Goal: Navigation & Orientation: Find specific page/section

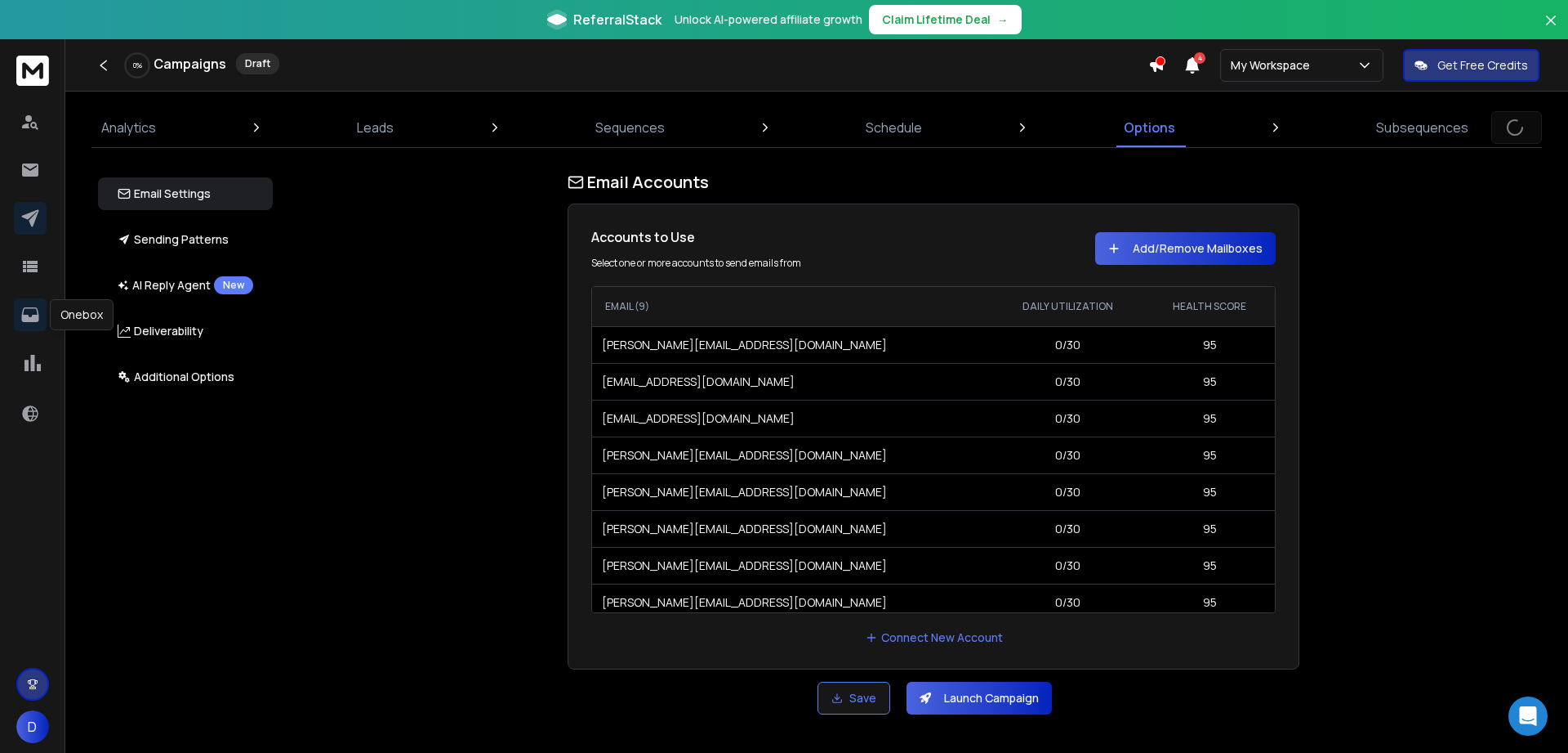
click at [27, 321] on icon at bounding box center [29, 314] width 17 height 15
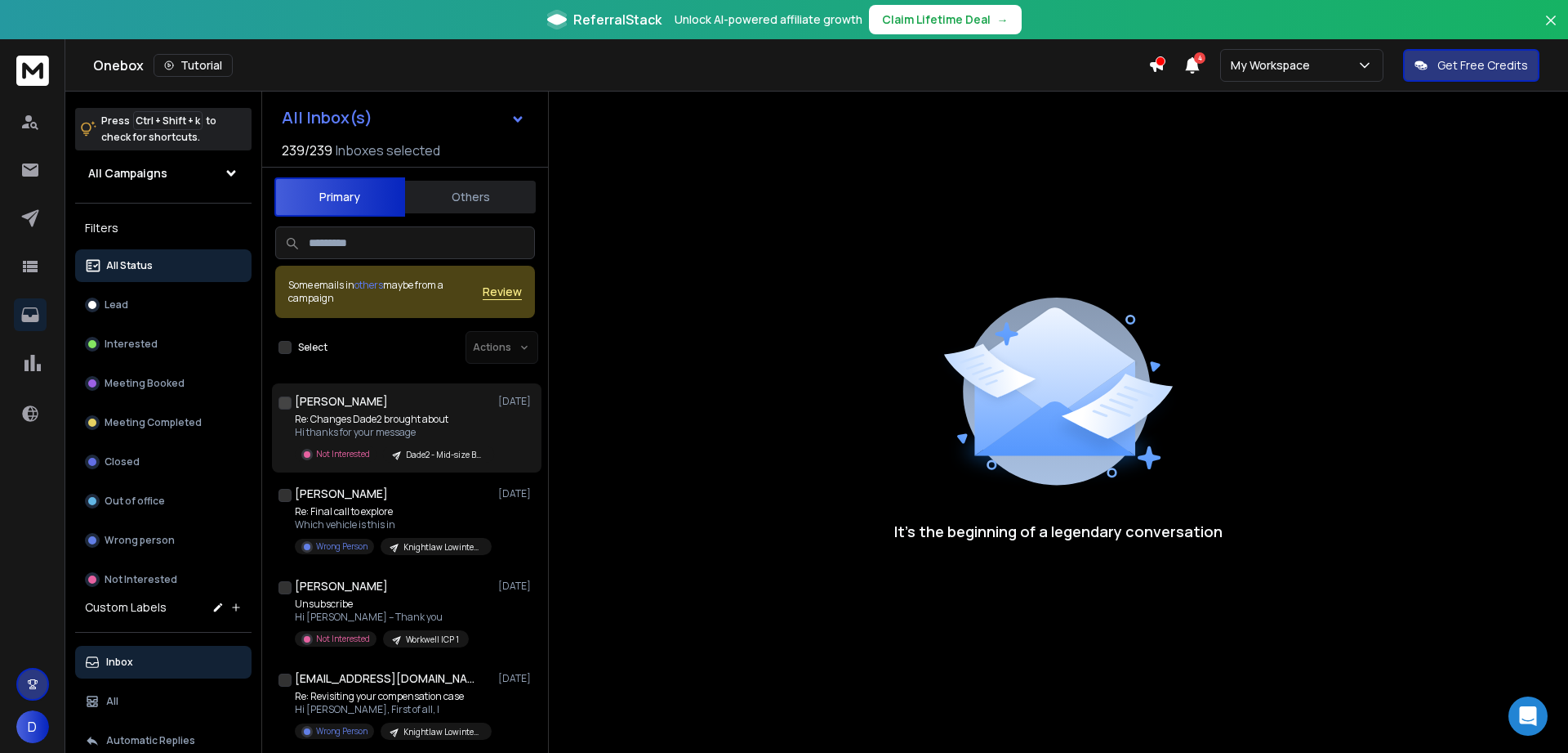
click at [365, 418] on p "Re: Changes Dade2 brought about" at bounding box center [393, 419] width 196 height 13
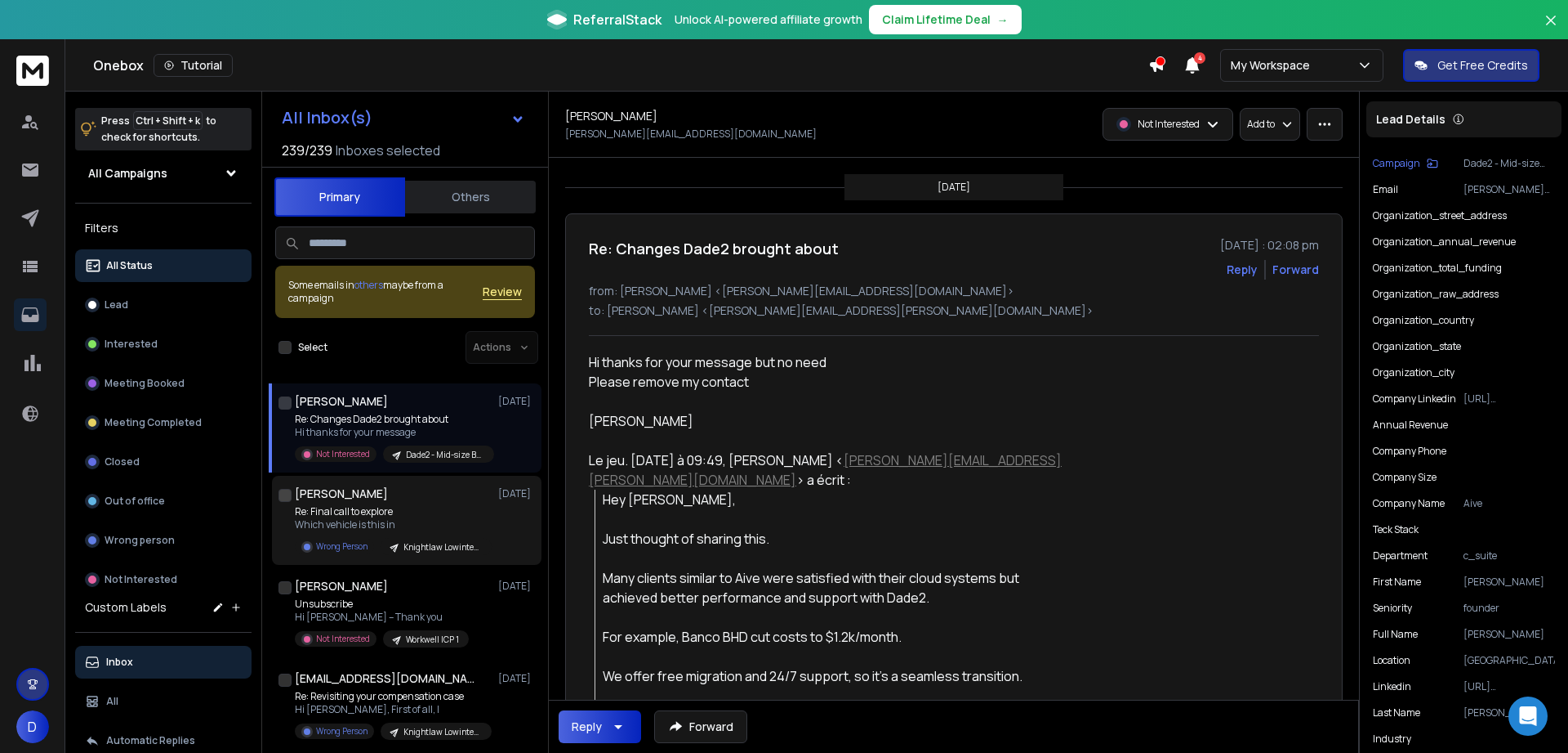
click at [354, 495] on h1 "[PERSON_NAME]" at bounding box center [341, 493] width 93 height 16
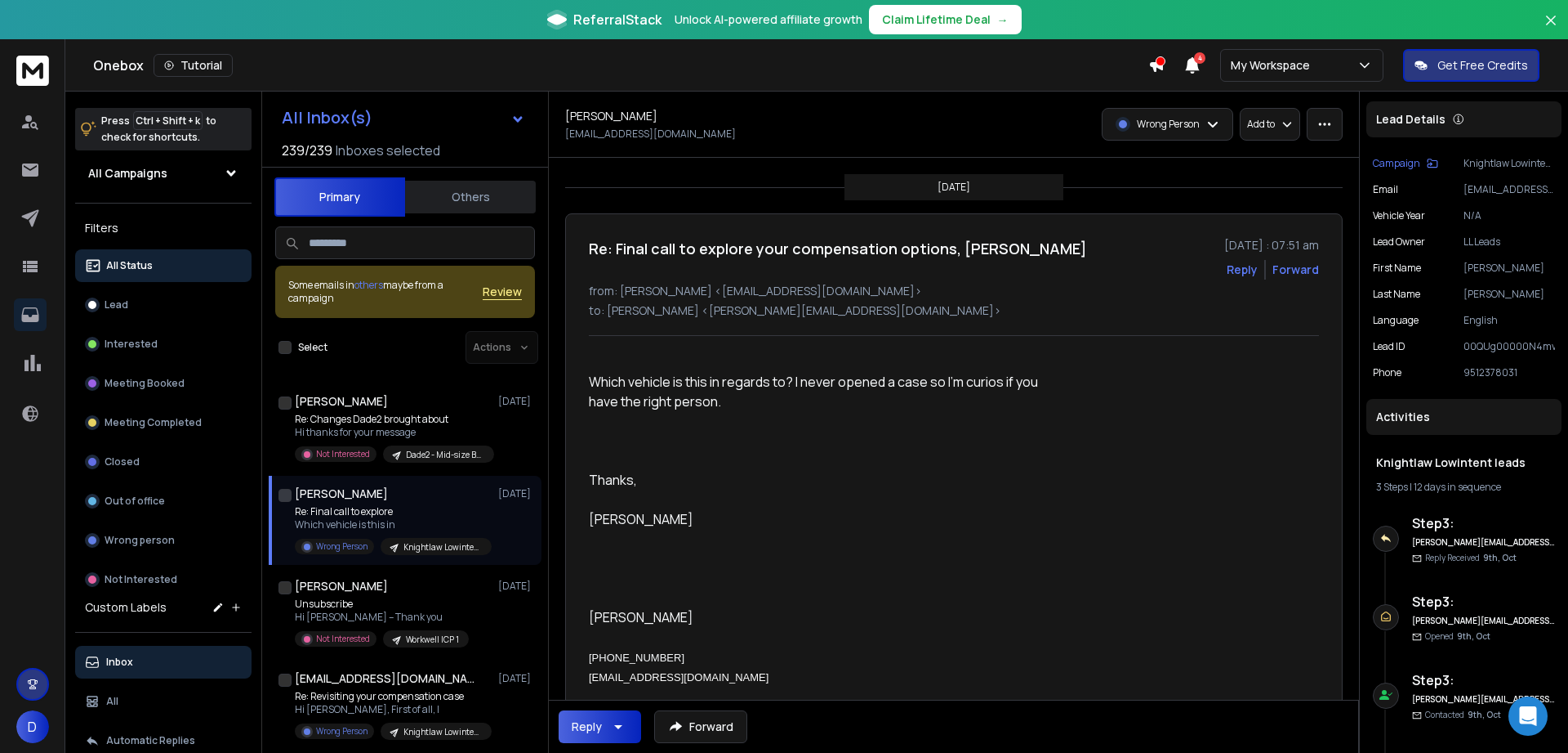
click at [486, 195] on button "Others" at bounding box center [470, 197] width 131 height 36
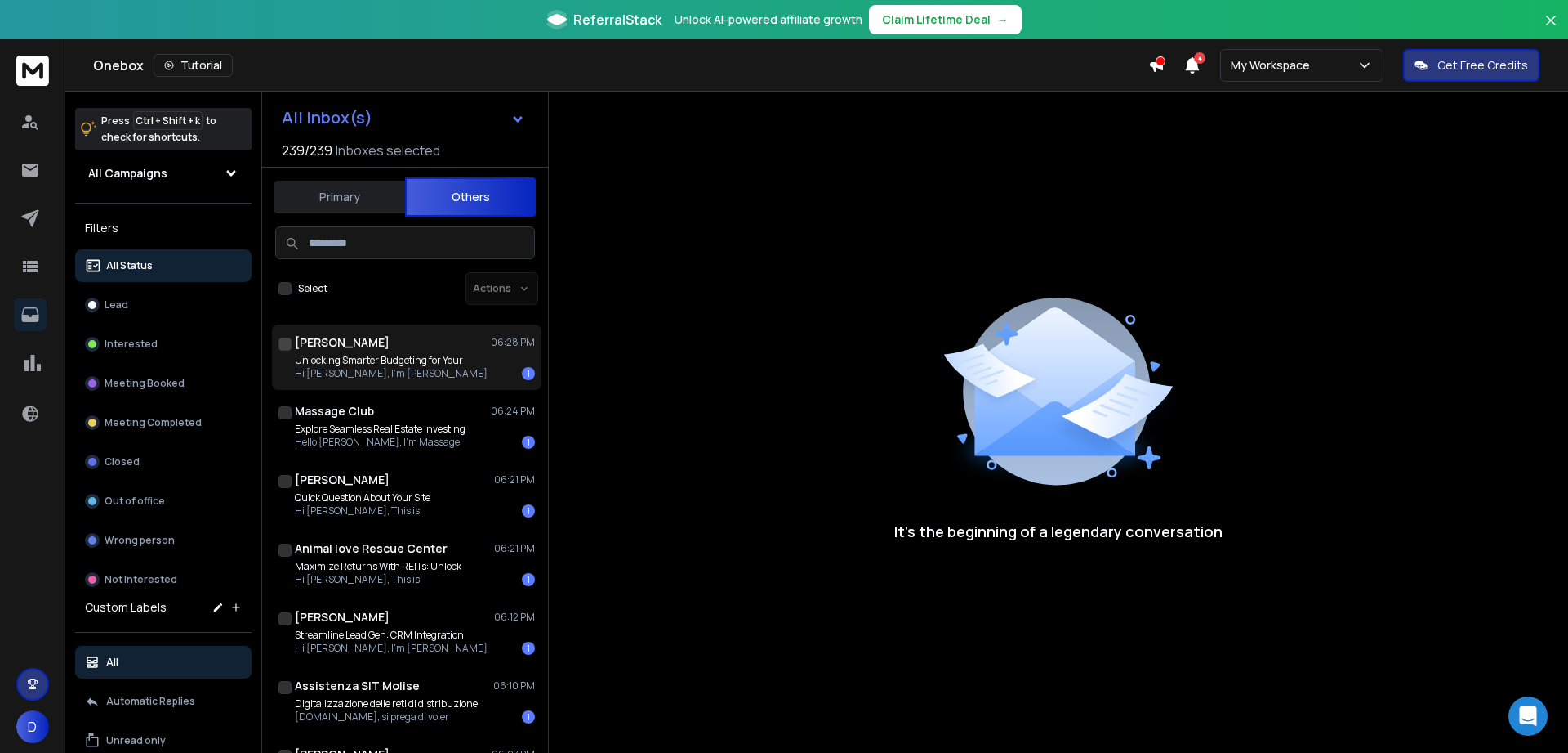
click at [364, 354] on p "Unlocking Smarter Budgeting for Your" at bounding box center [391, 360] width 193 height 13
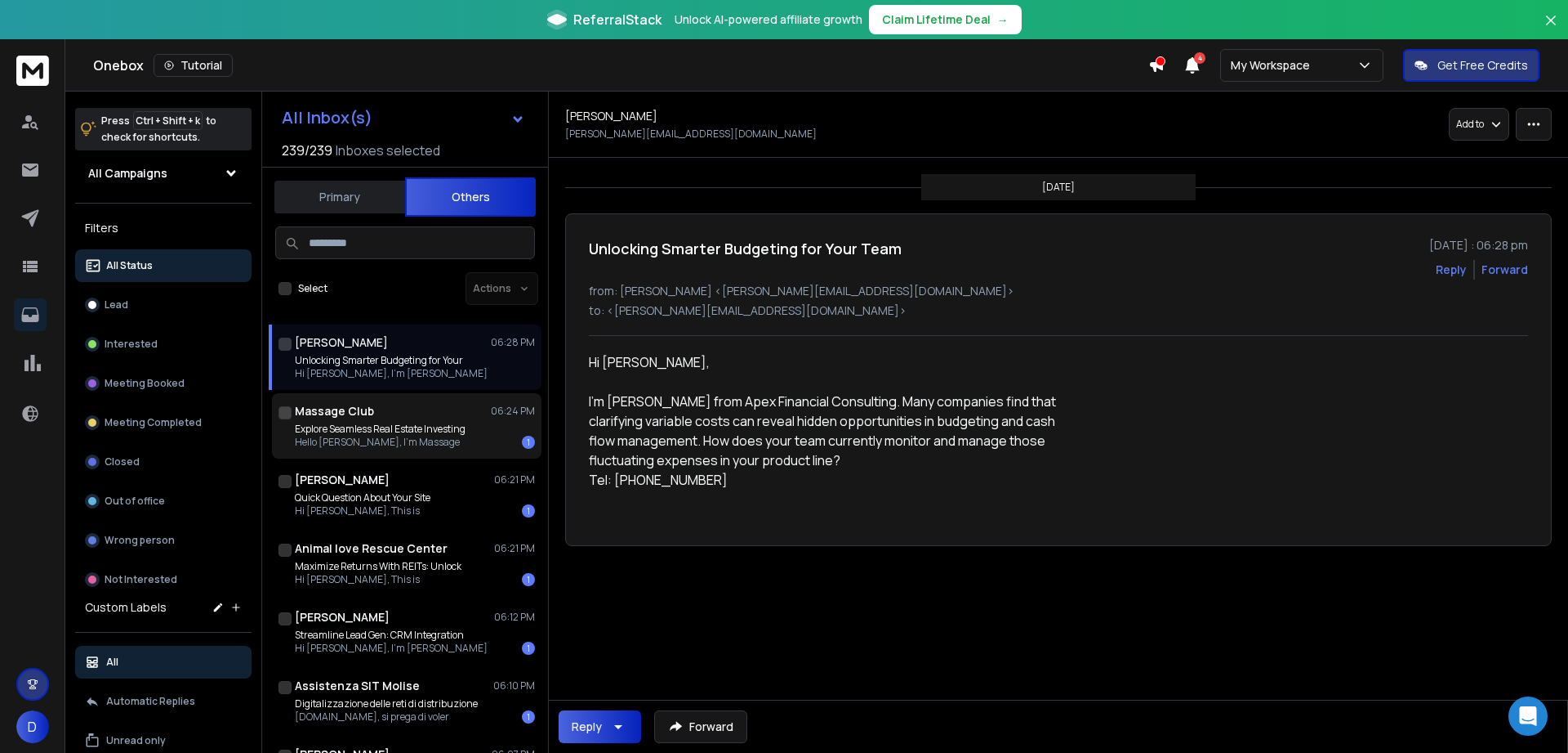
click at [434, 418] on div "Massage Club 06:24 PM" at bounding box center [415, 411] width 240 height 16
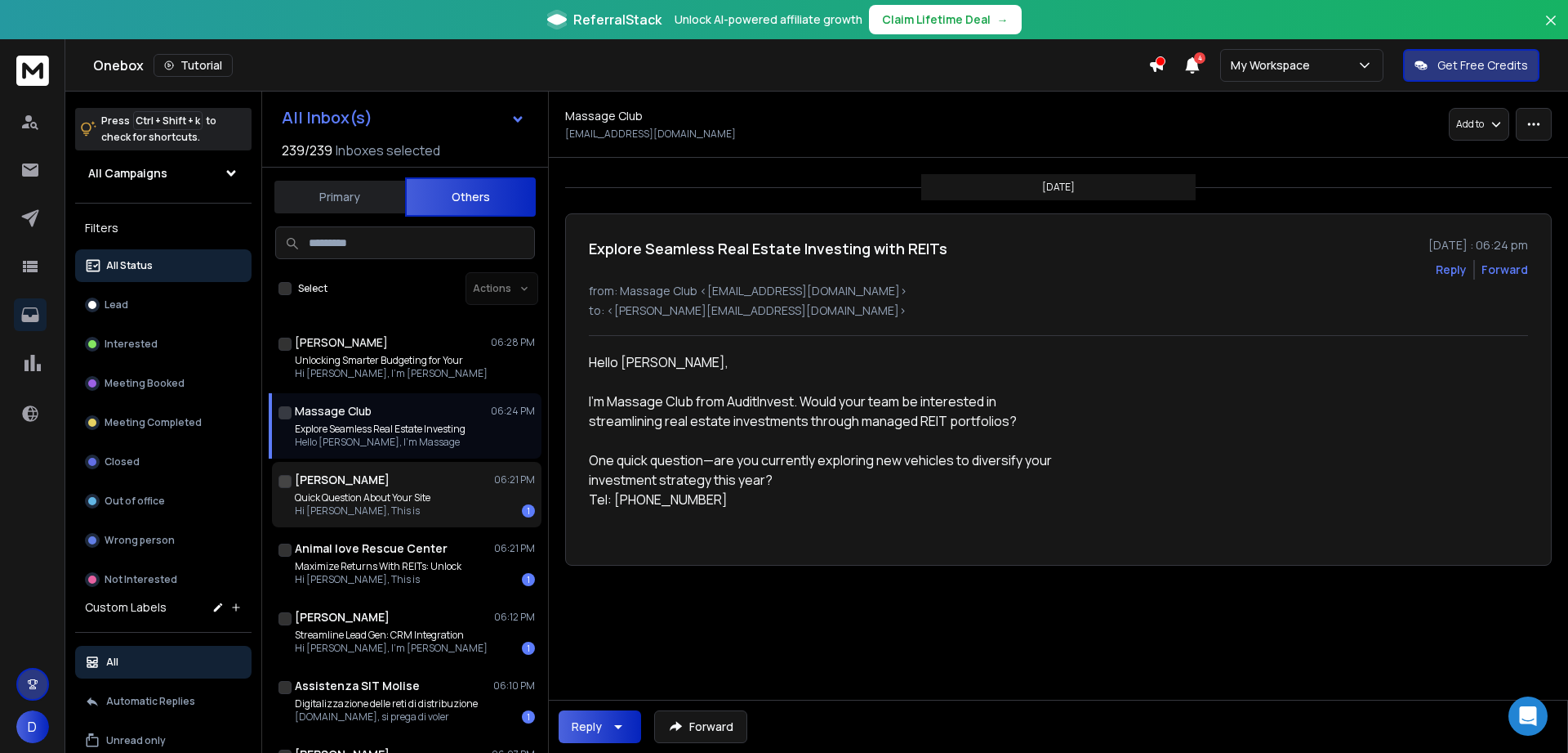
click at [406, 480] on div "[PERSON_NAME] 06:21 PM" at bounding box center [415, 479] width 240 height 16
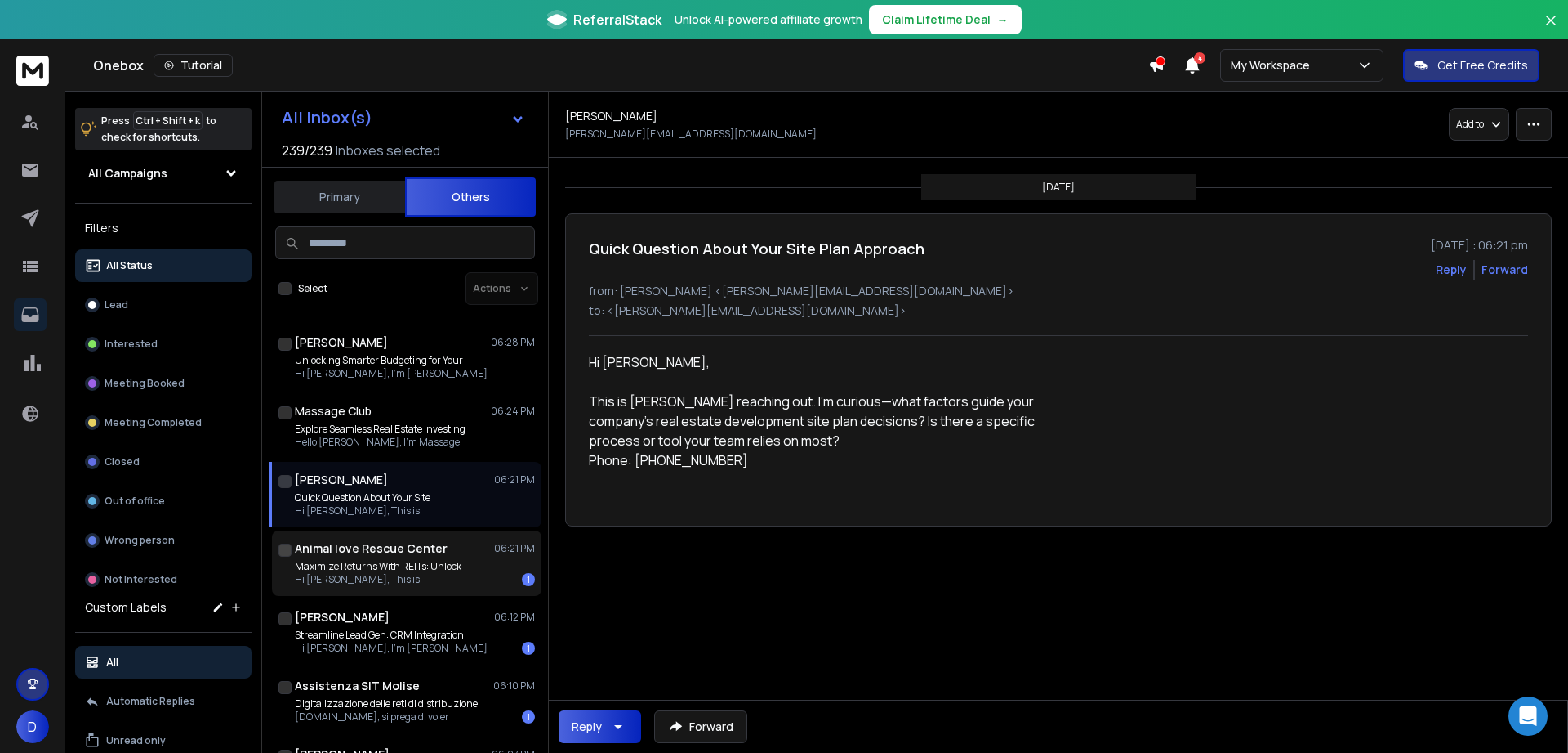
click at [370, 569] on p "Maximize Returns With REITs: Unlock" at bounding box center [378, 566] width 167 height 13
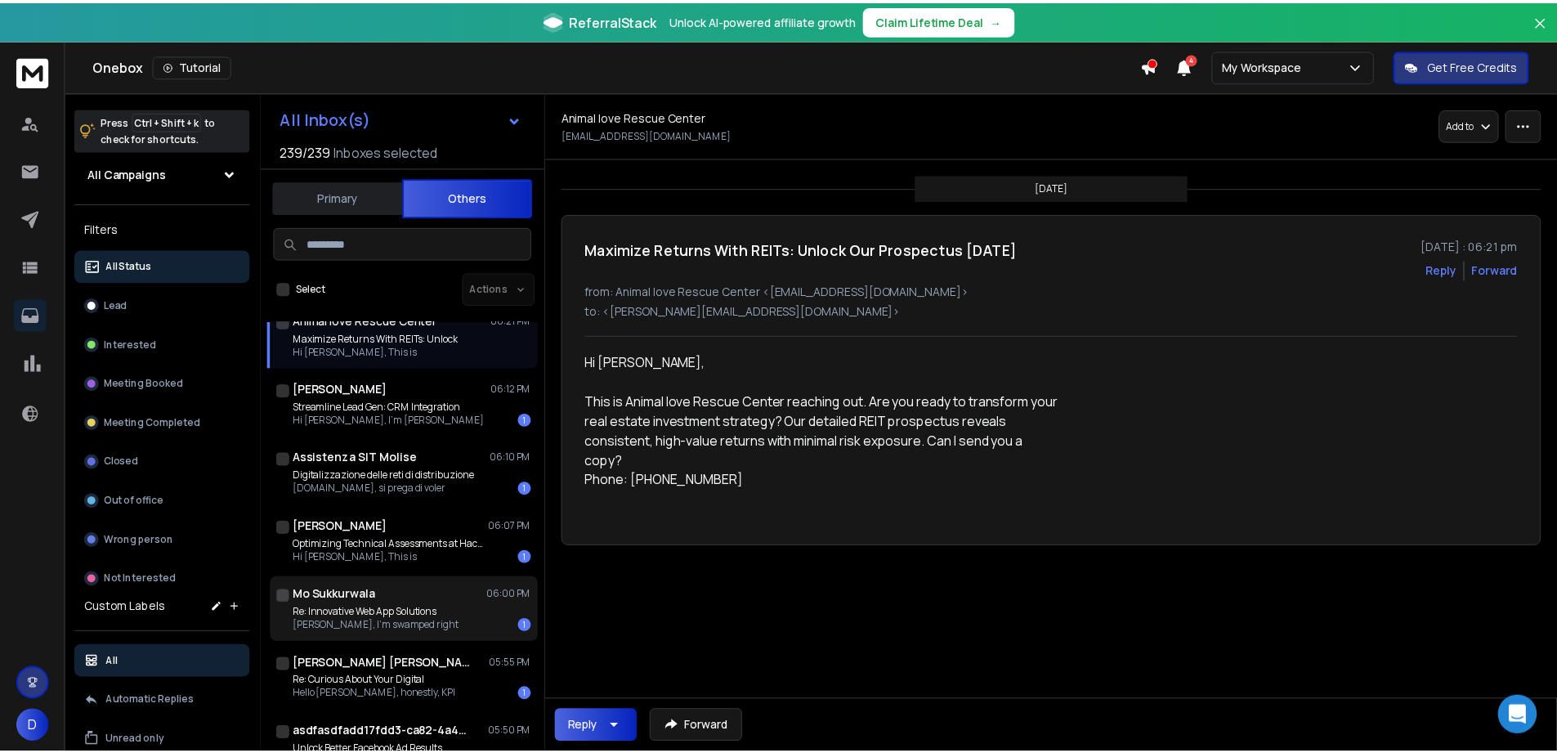
scroll to position [327, 0]
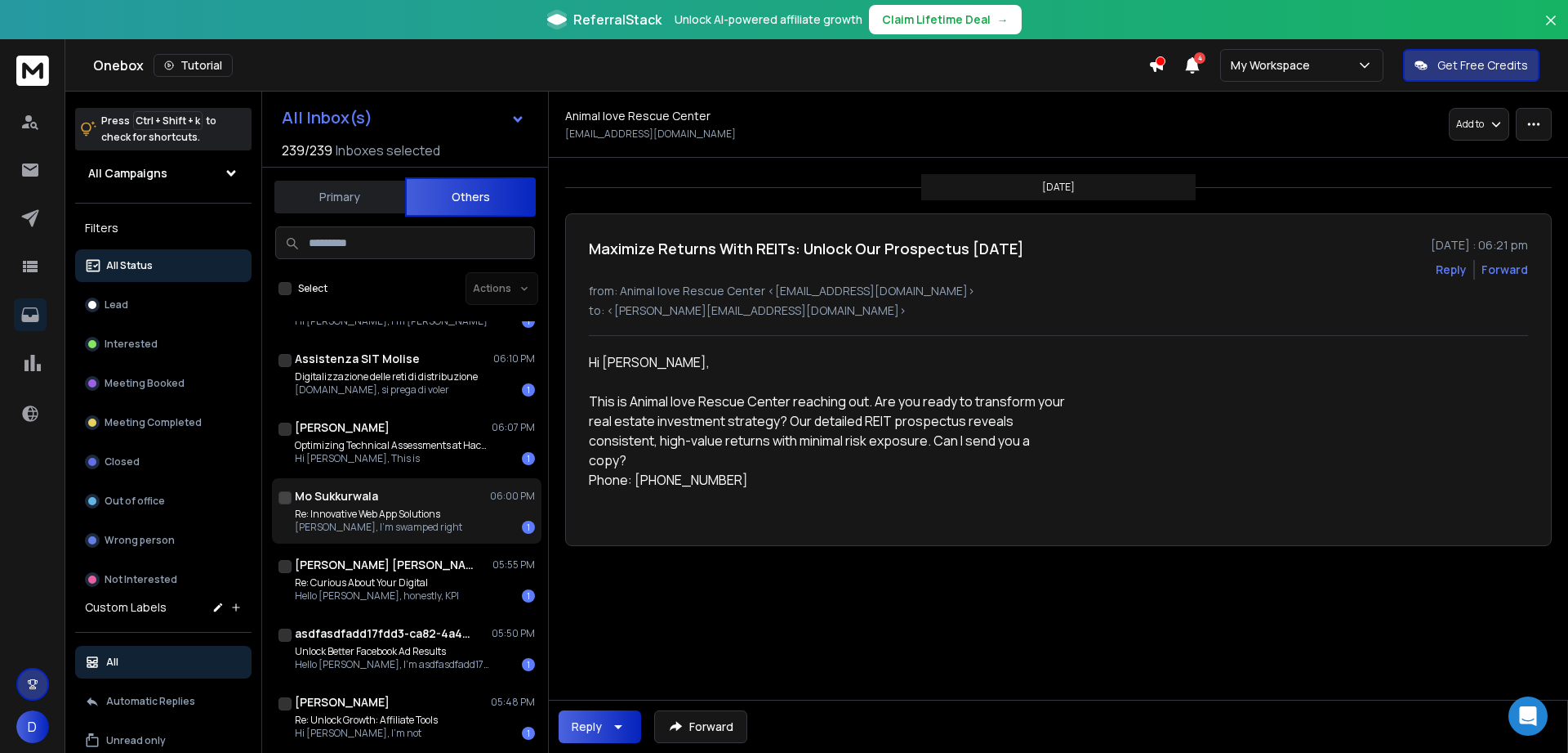
click at [384, 505] on div "Mo Sukkurwala 06:00 PM Re: Innovative Web App Solutions [PERSON_NAME], I'm swam…" at bounding box center [415, 511] width 240 height 46
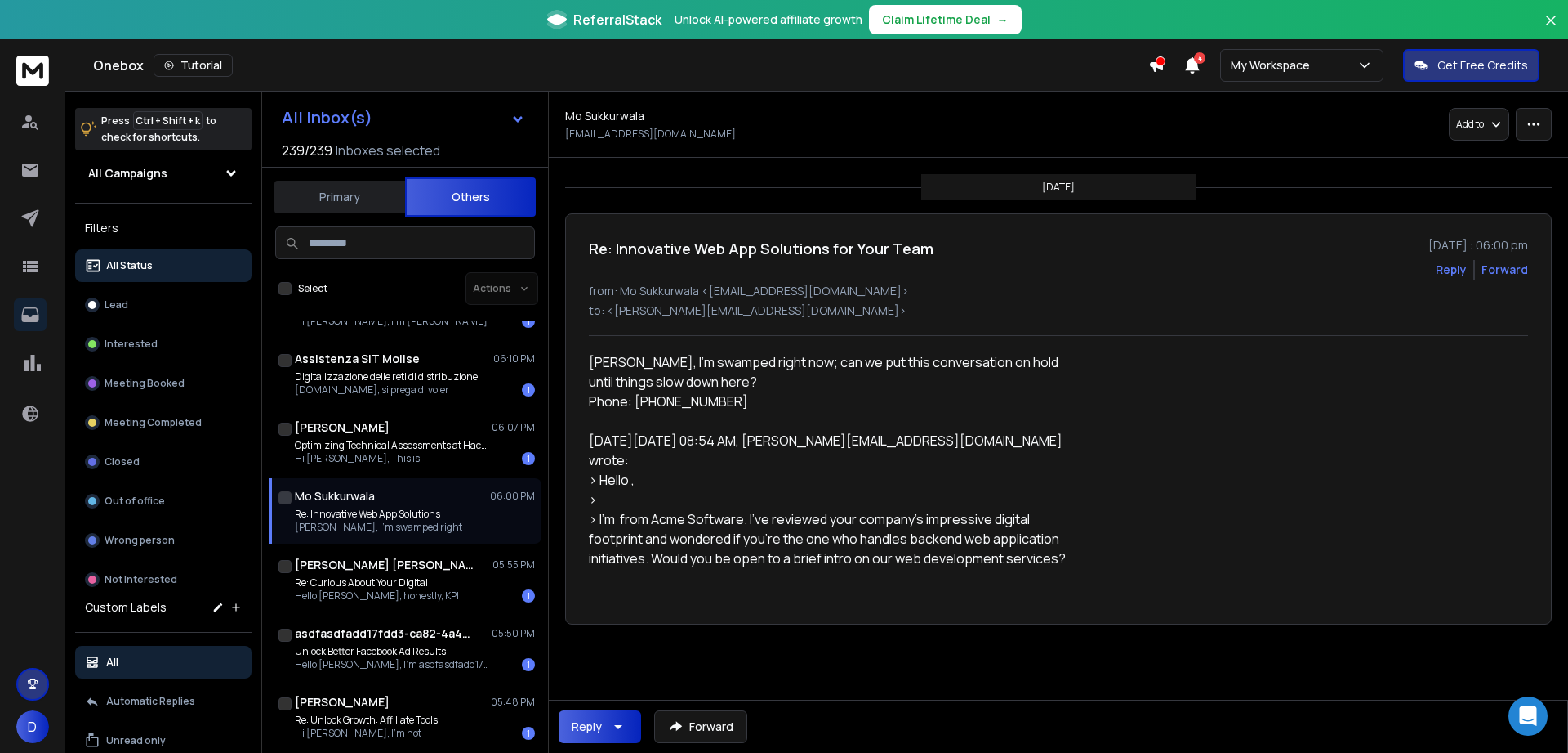
click at [345, 189] on button "Primary" at bounding box center [340, 197] width 131 height 36
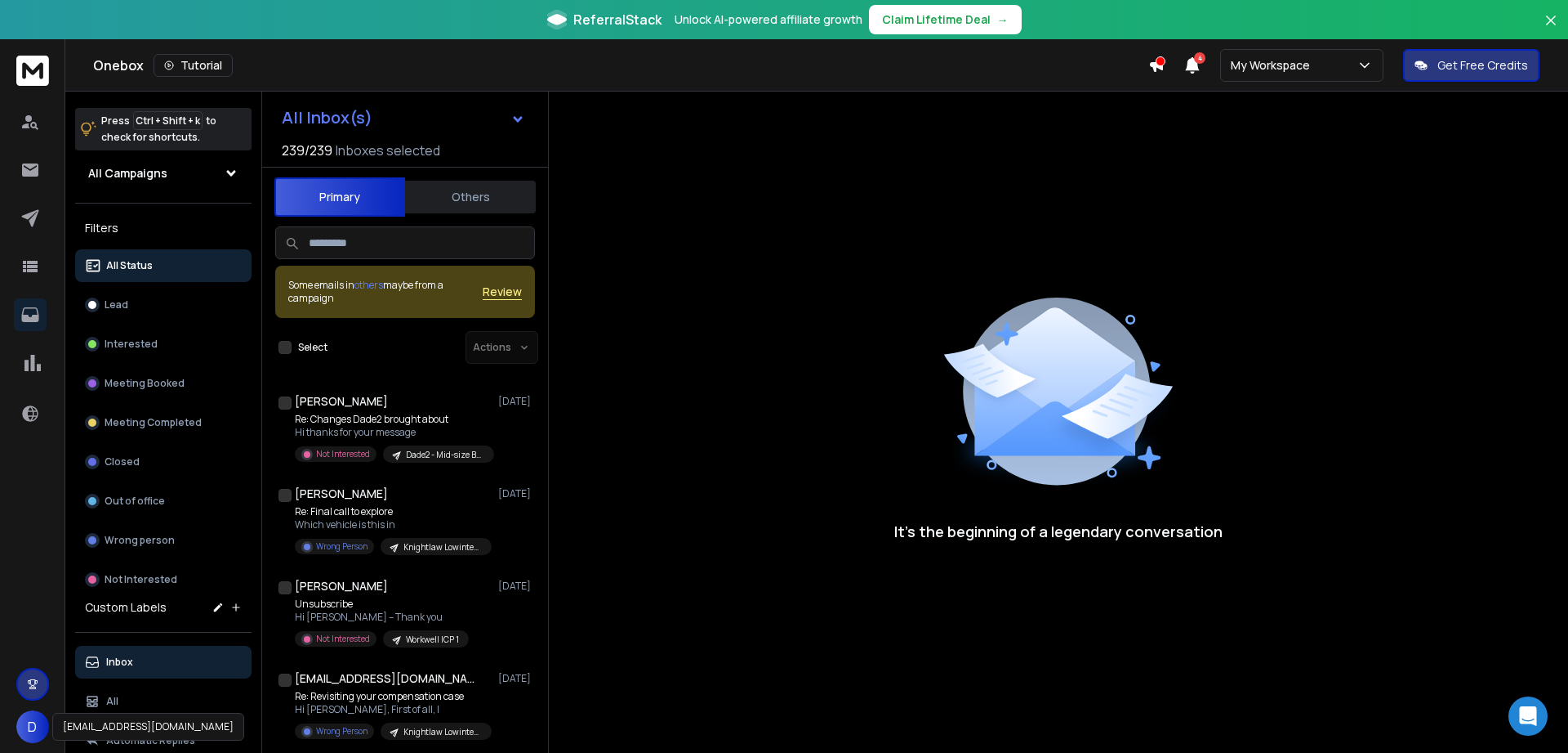
click at [16, 739] on button "D" at bounding box center [32, 726] width 33 height 33
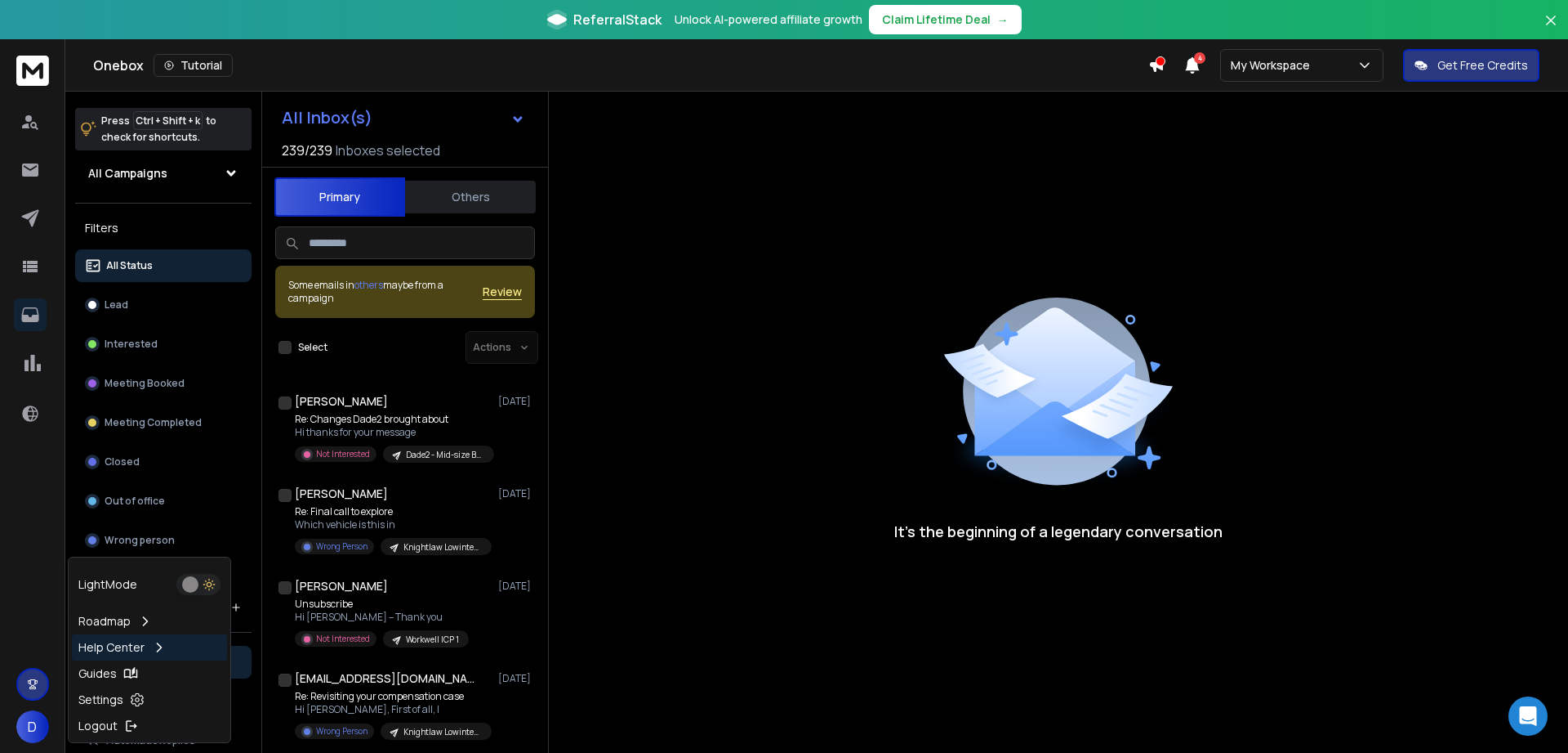
drag, startPoint x: 926, startPoint y: 468, endPoint x: 912, endPoint y: 482, distance: 19.8
click at [937, 465] on div at bounding box center [1058, 391] width 357 height 224
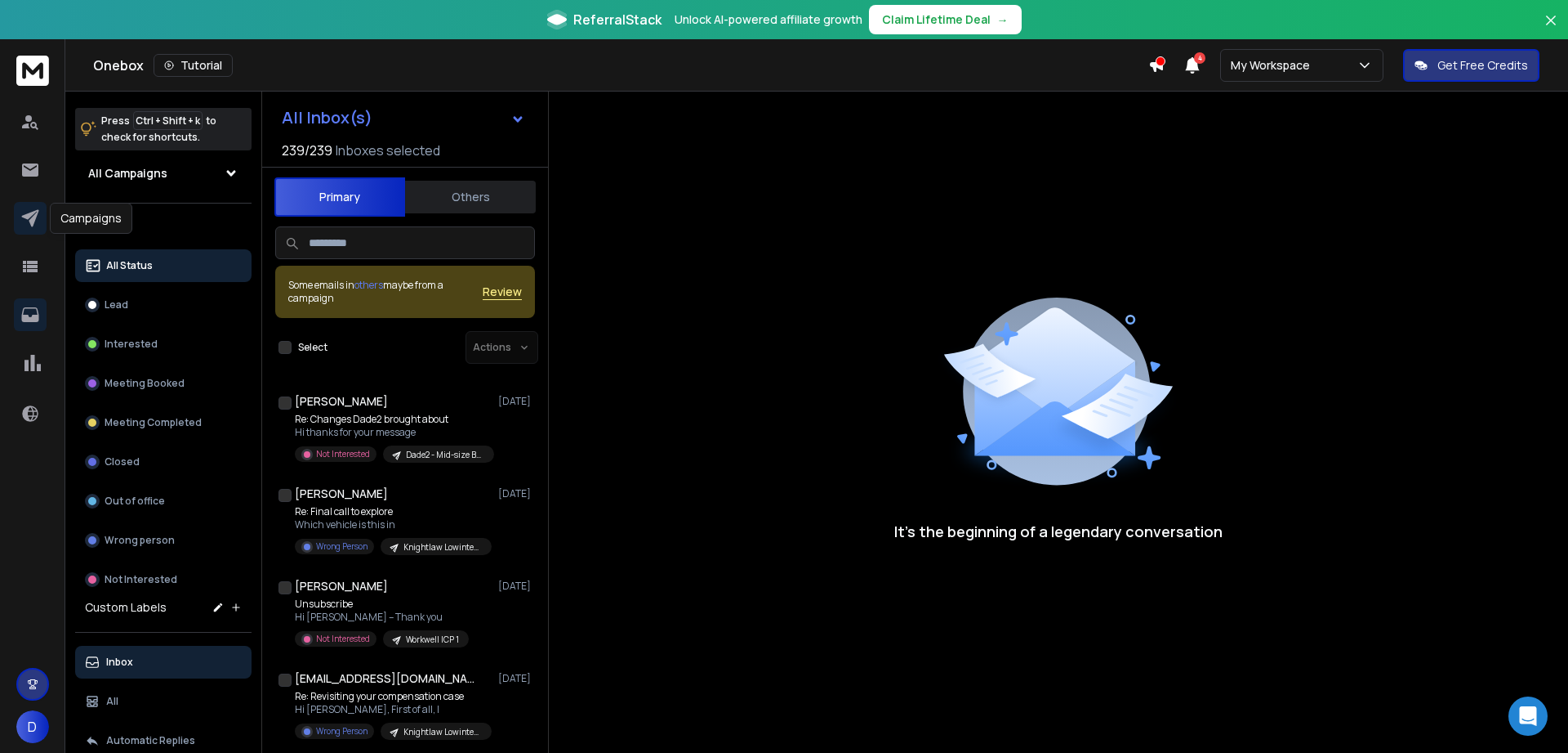
click at [17, 213] on link at bounding box center [30, 218] width 33 height 33
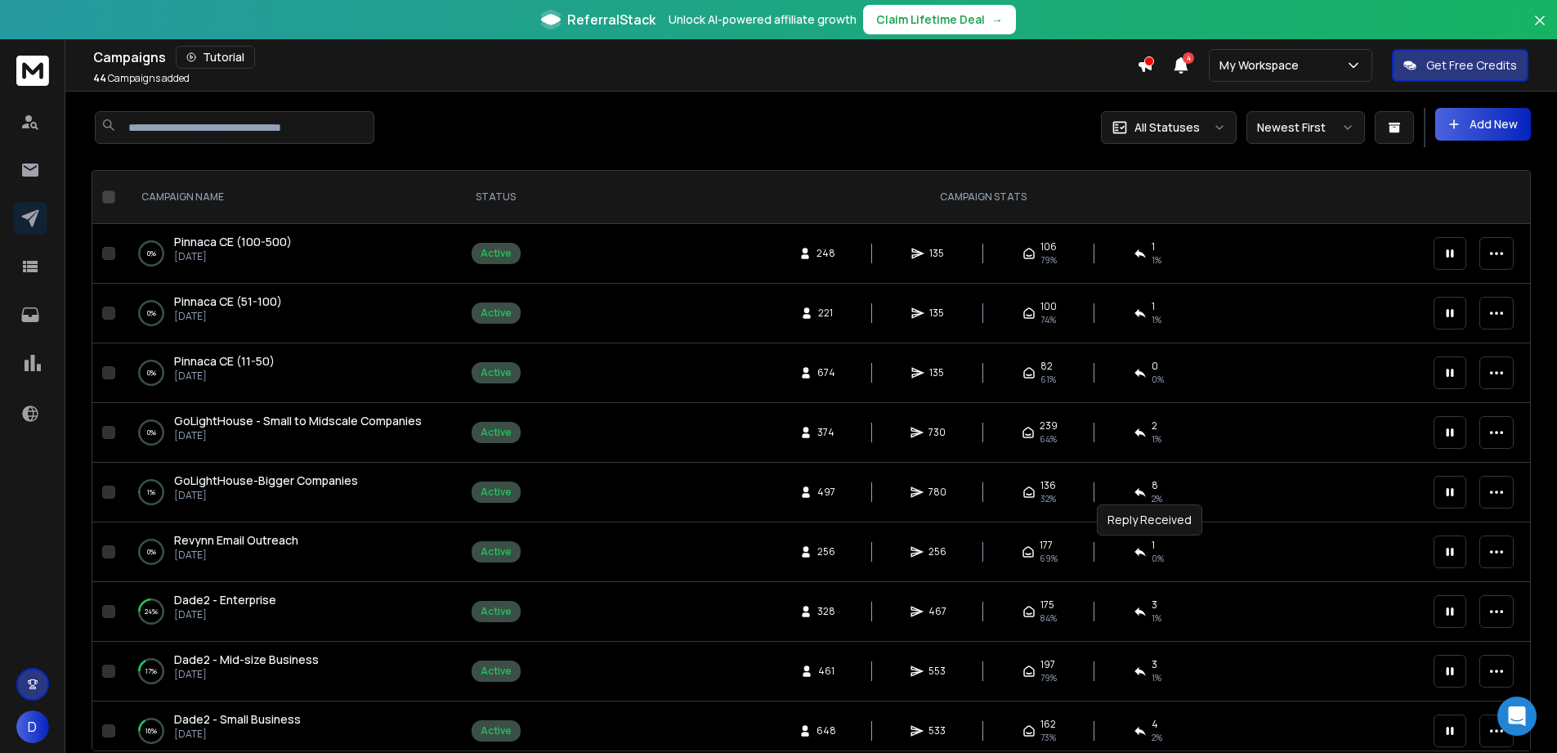
click at [1142, 549] on icon at bounding box center [1139, 551] width 15 height 15
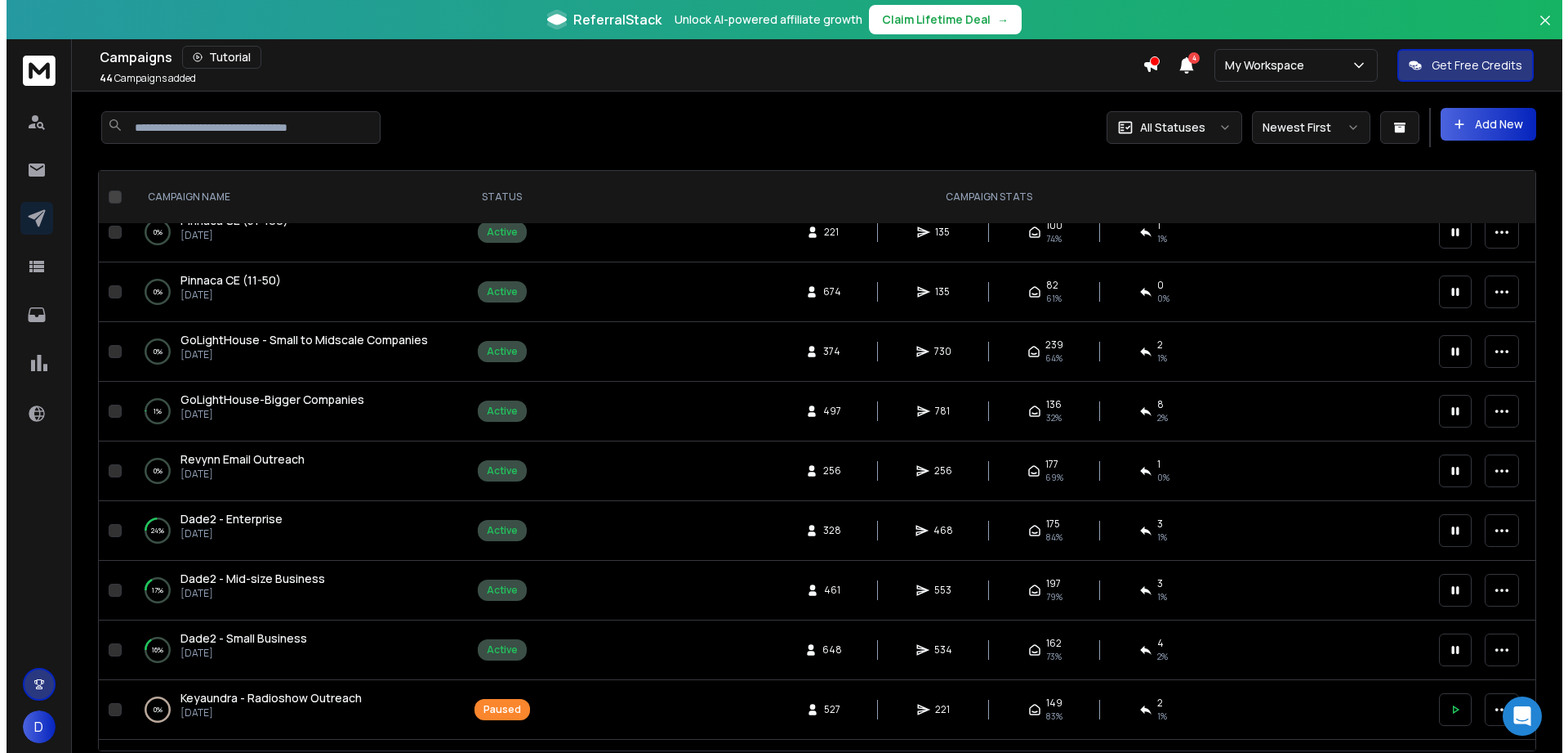
scroll to position [82, 0]
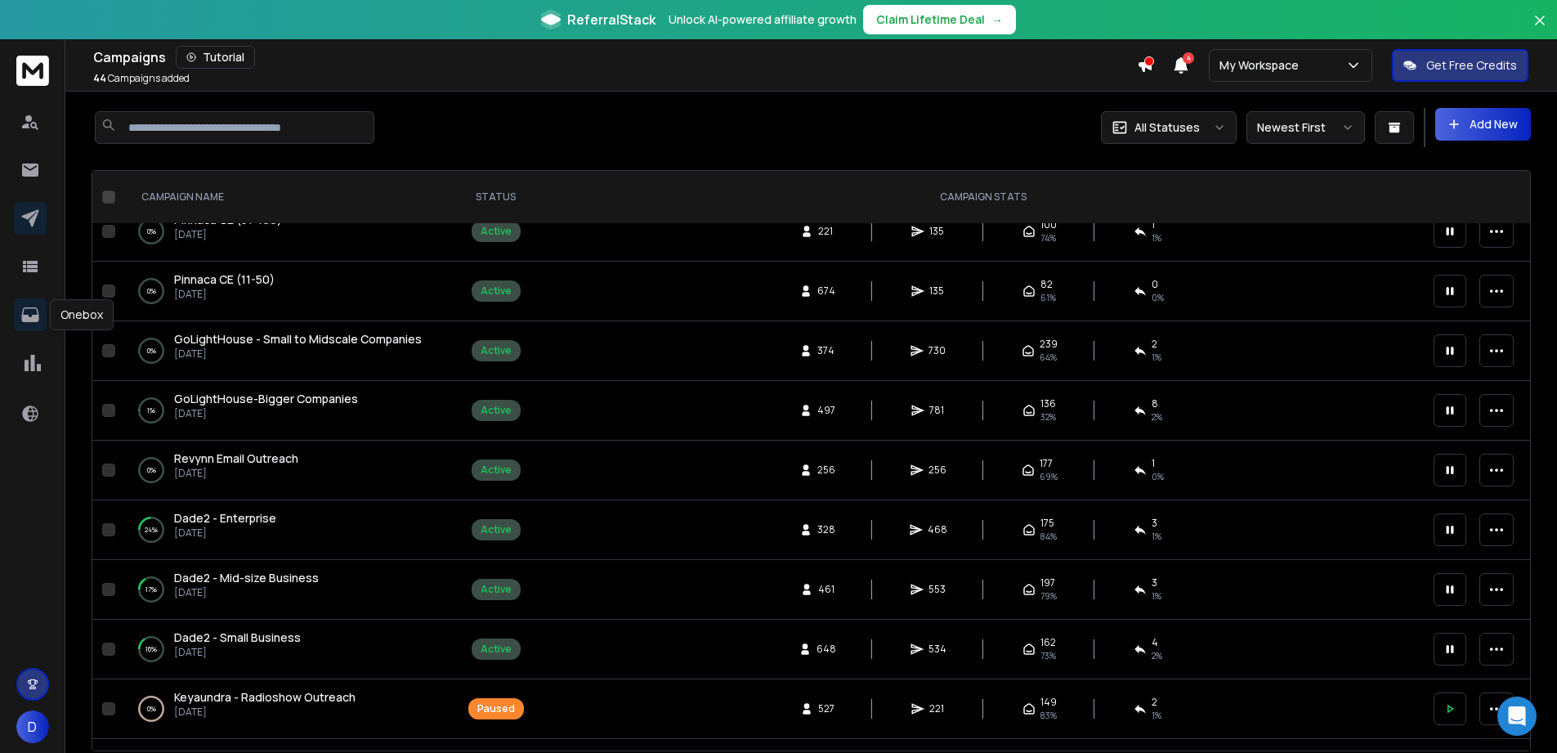
click at [33, 301] on link at bounding box center [30, 314] width 33 height 33
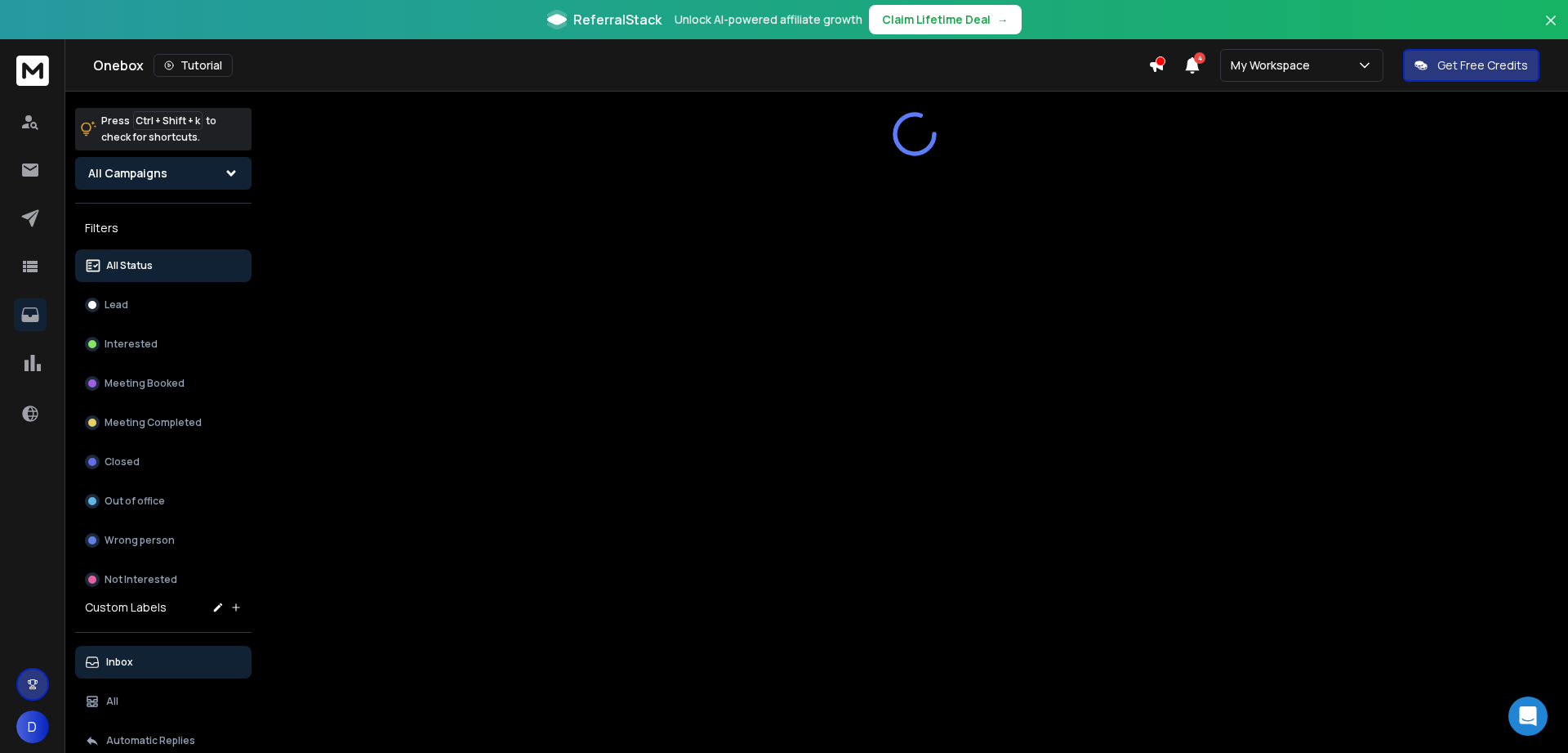
click at [172, 183] on button "All Campaigns" at bounding box center [163, 173] width 176 height 33
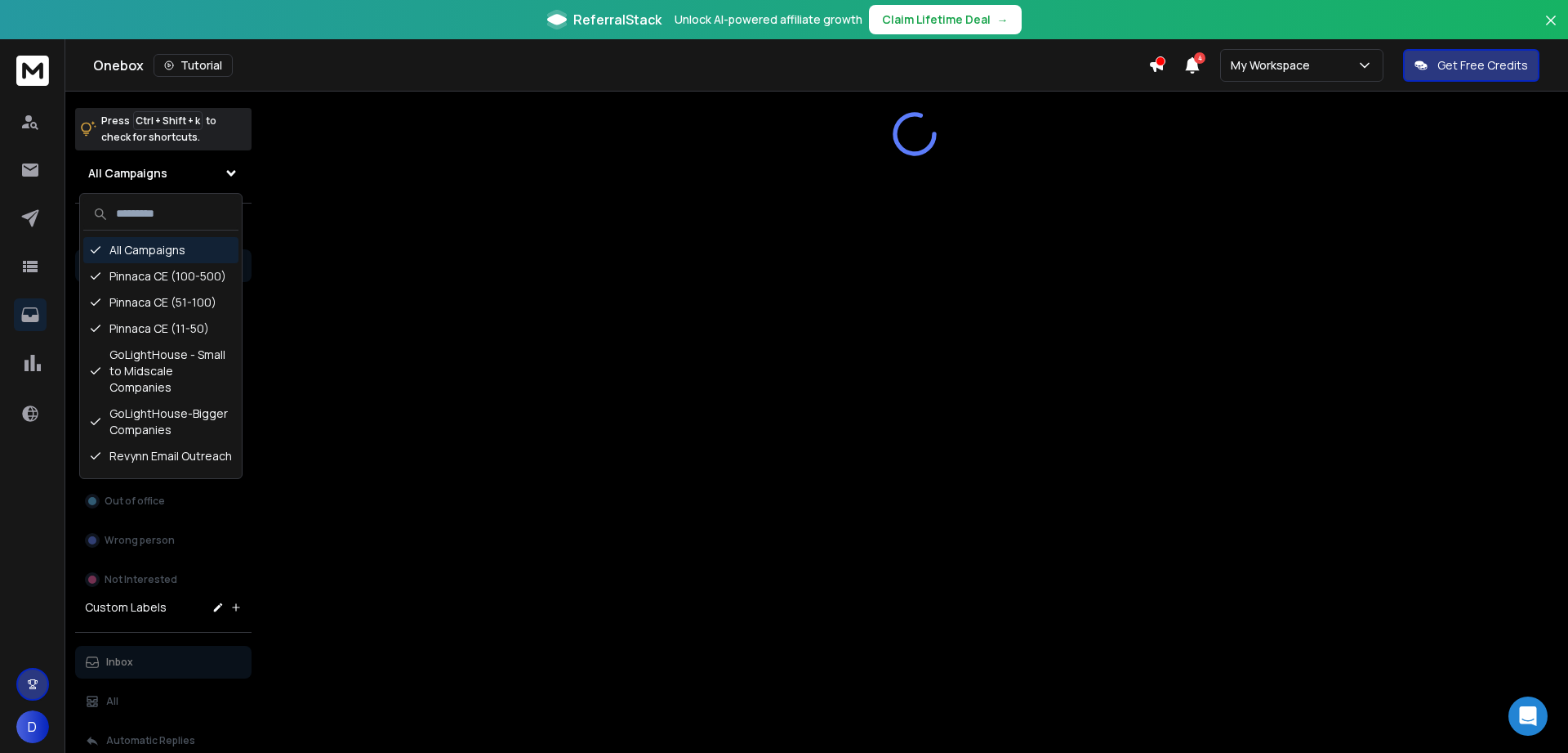
click at [152, 257] on div "All Campaigns" at bounding box center [160, 250] width 155 height 26
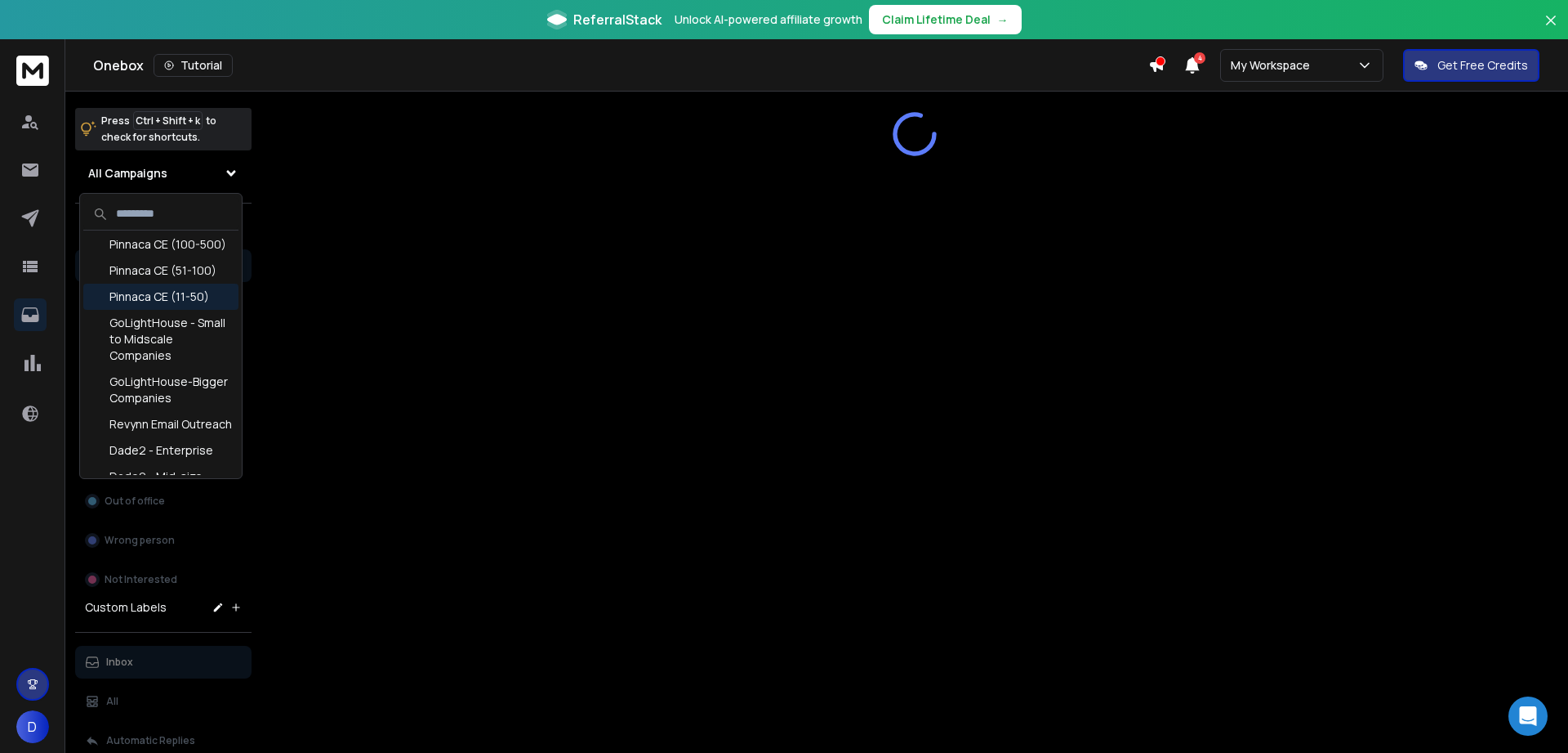
scroll to position [82, 0]
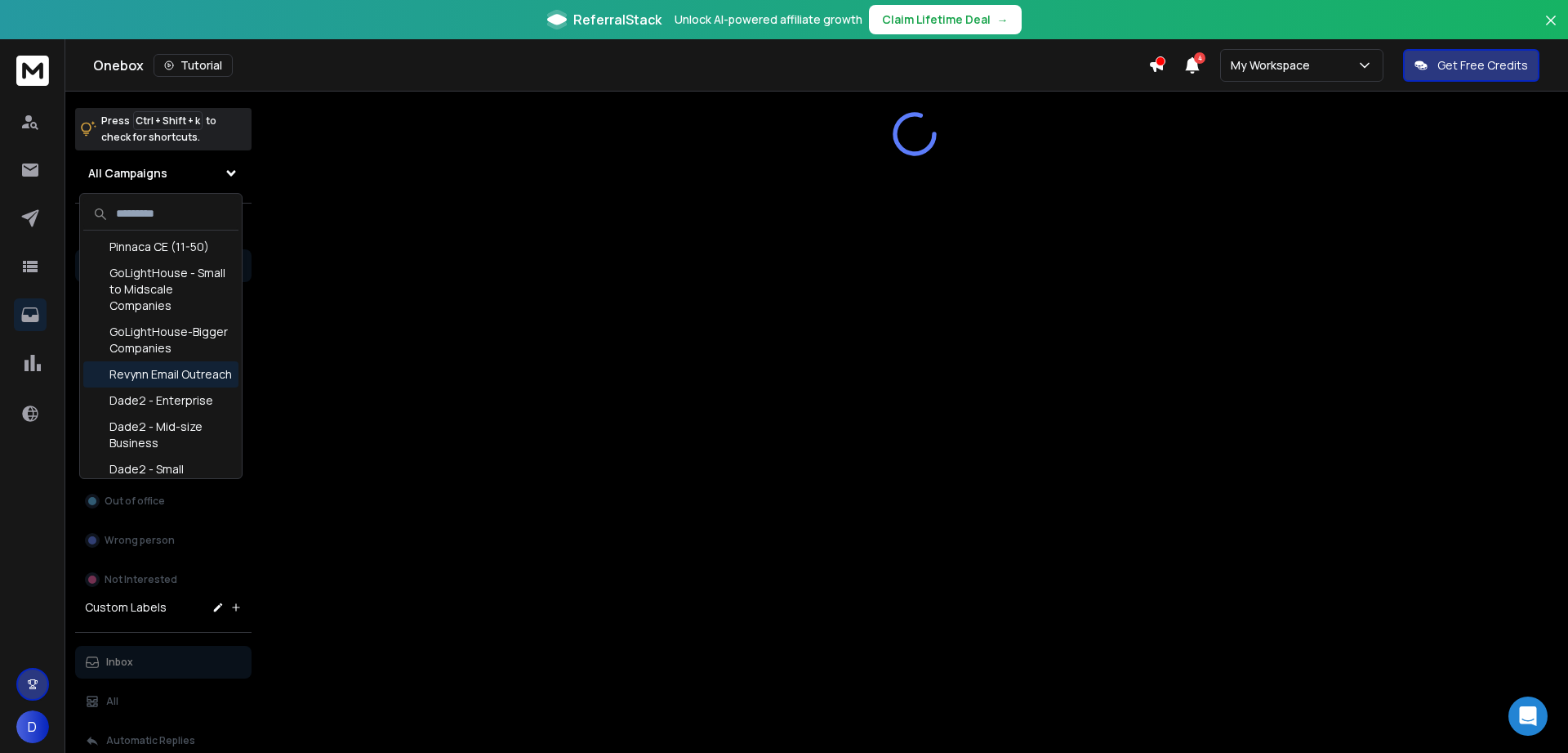
click at [132, 385] on div "Revynn Email Outreach" at bounding box center [160, 374] width 155 height 26
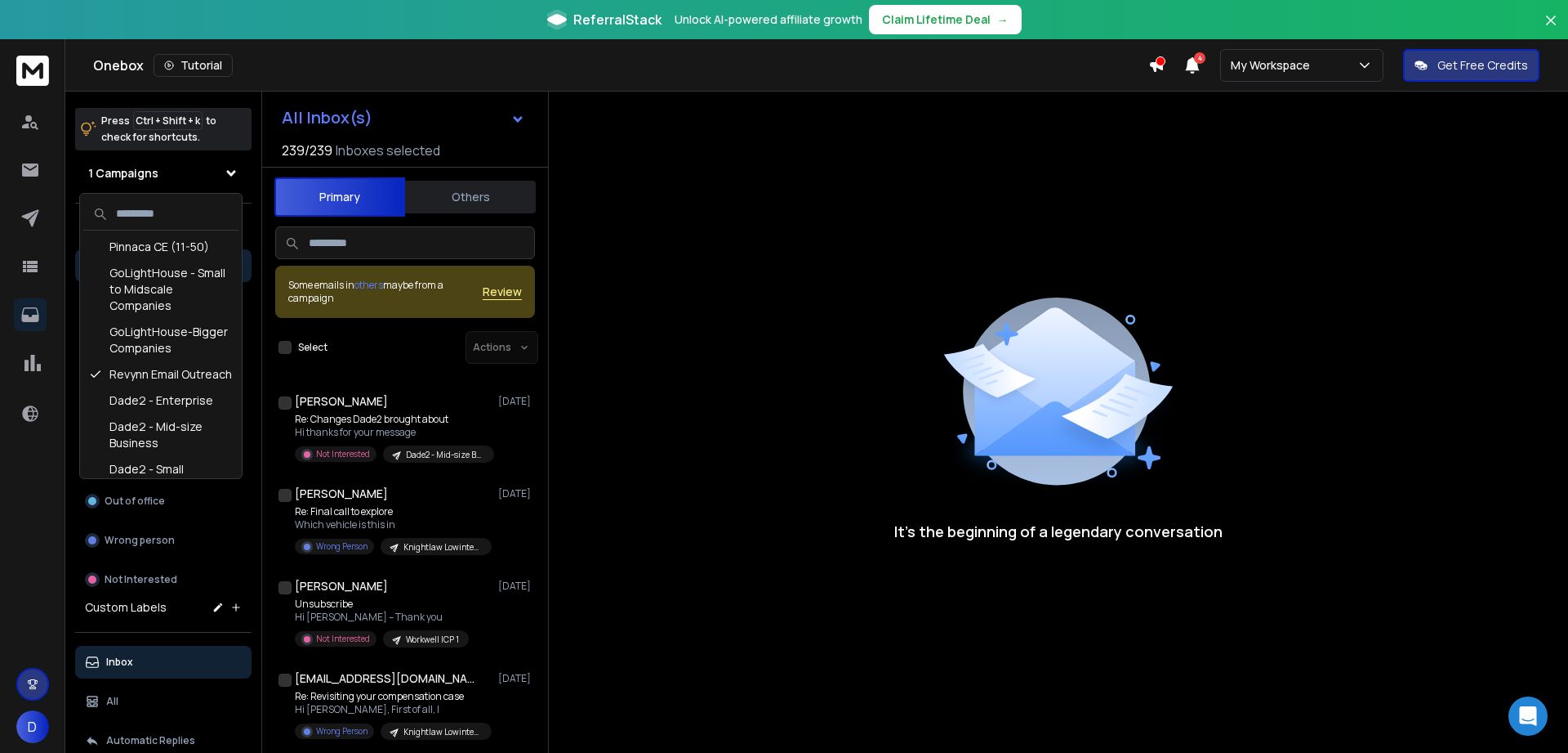
click at [666, 342] on div "It’s the beginning of a legendary conversation" at bounding box center [1058, 412] width 1019 height 640
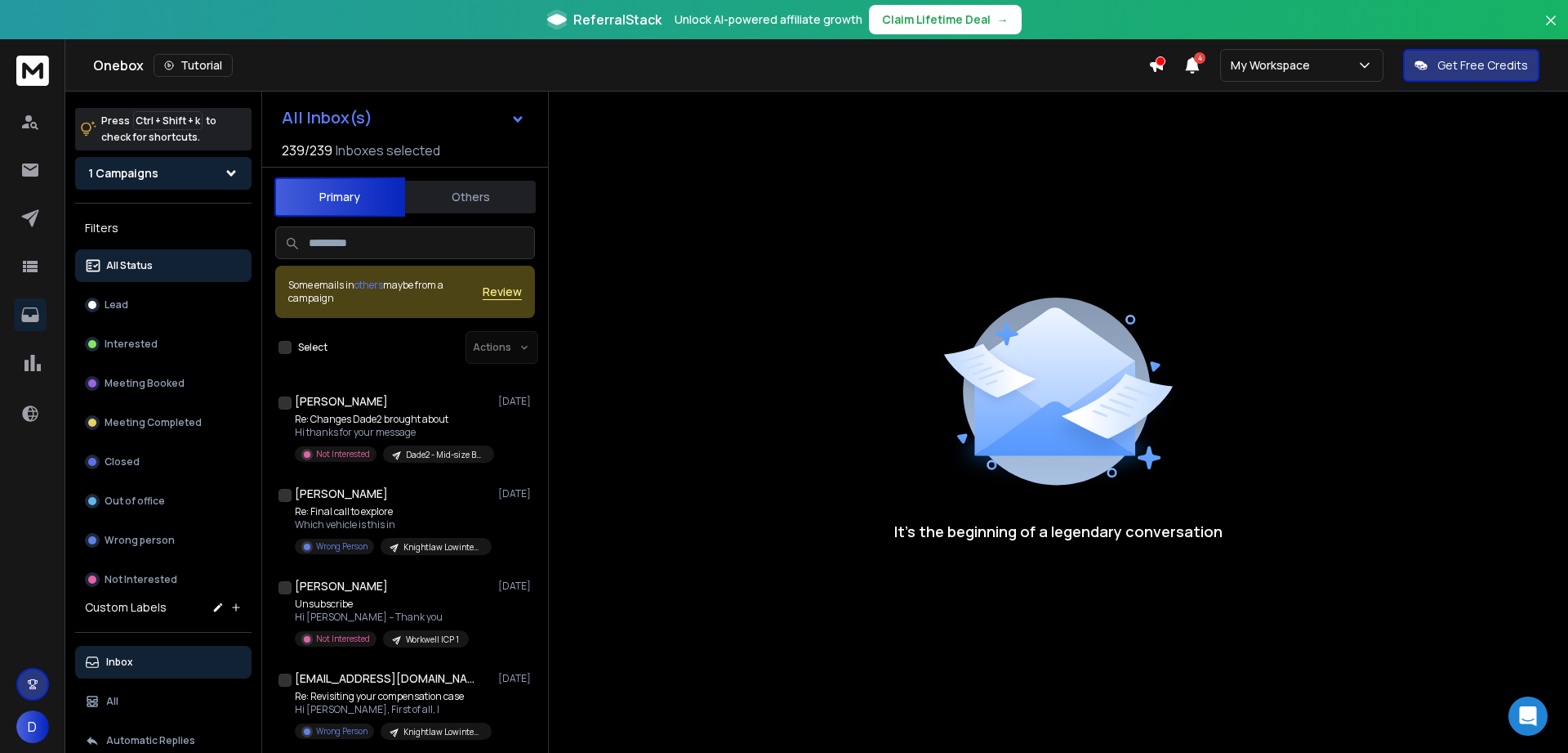
click at [123, 160] on button "1 Campaigns" at bounding box center [163, 173] width 176 height 33
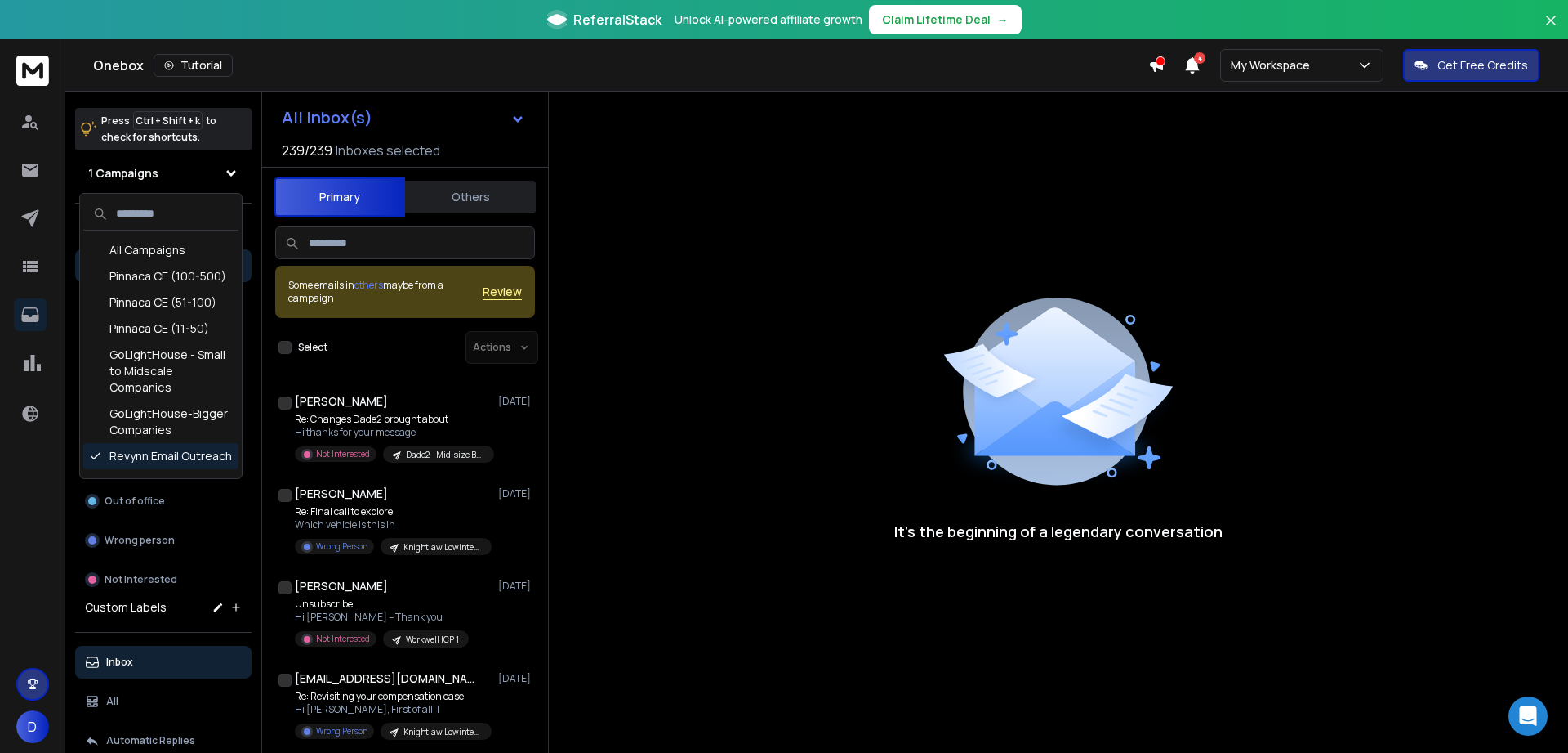
click at [109, 458] on div "Revynn Email Outreach" at bounding box center [160, 456] width 155 height 26
click at [116, 459] on div "Revynn Email Outreach" at bounding box center [160, 456] width 155 height 26
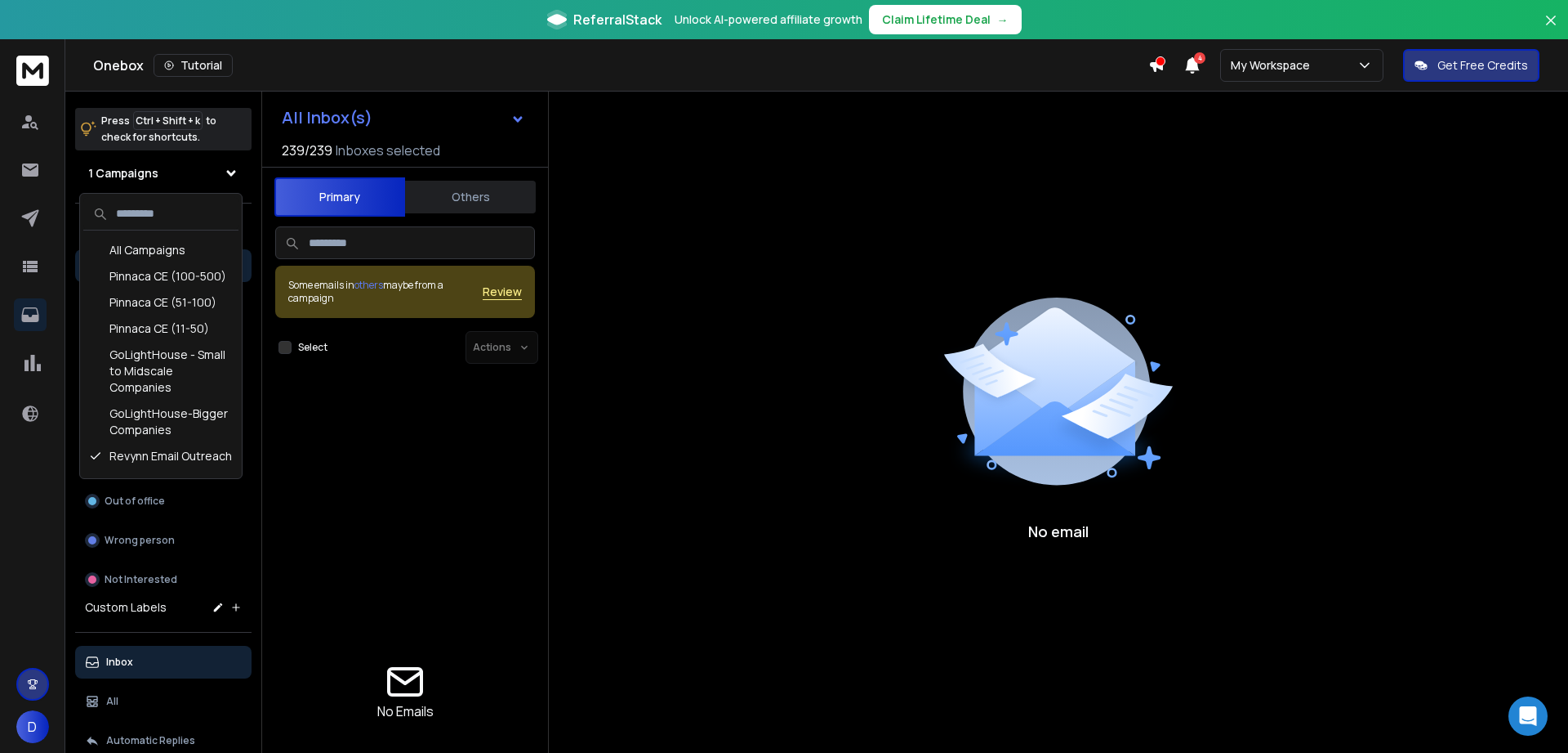
click at [687, 406] on div "No email" at bounding box center [1058, 412] width 1019 height 640
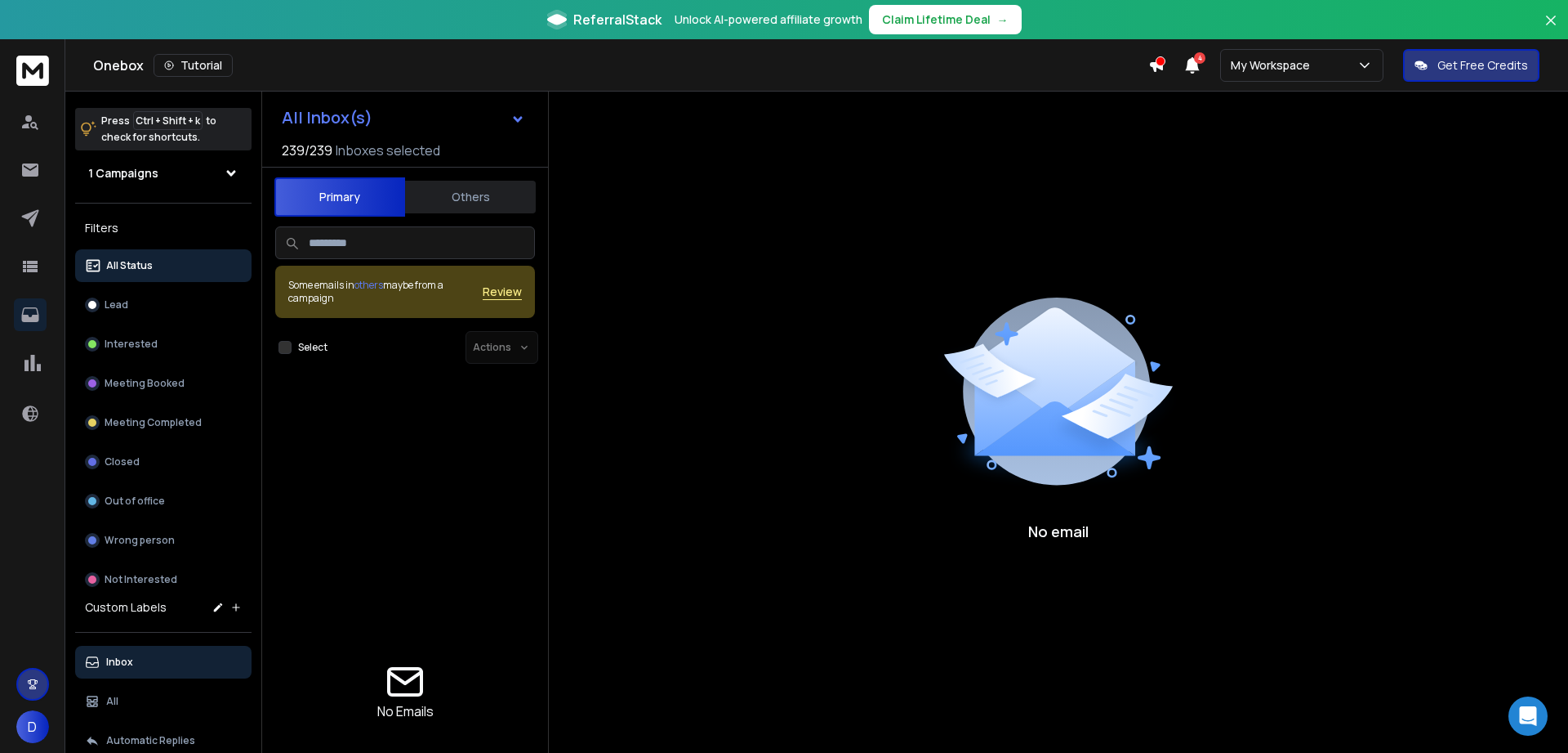
click at [458, 174] on div "All Inbox(s) 239 / 239 Inboxes selected Primary Others Some emails in others ma…" at bounding box center [405, 468] width 286 height 753
click at [470, 196] on button "Others" at bounding box center [470, 197] width 131 height 36
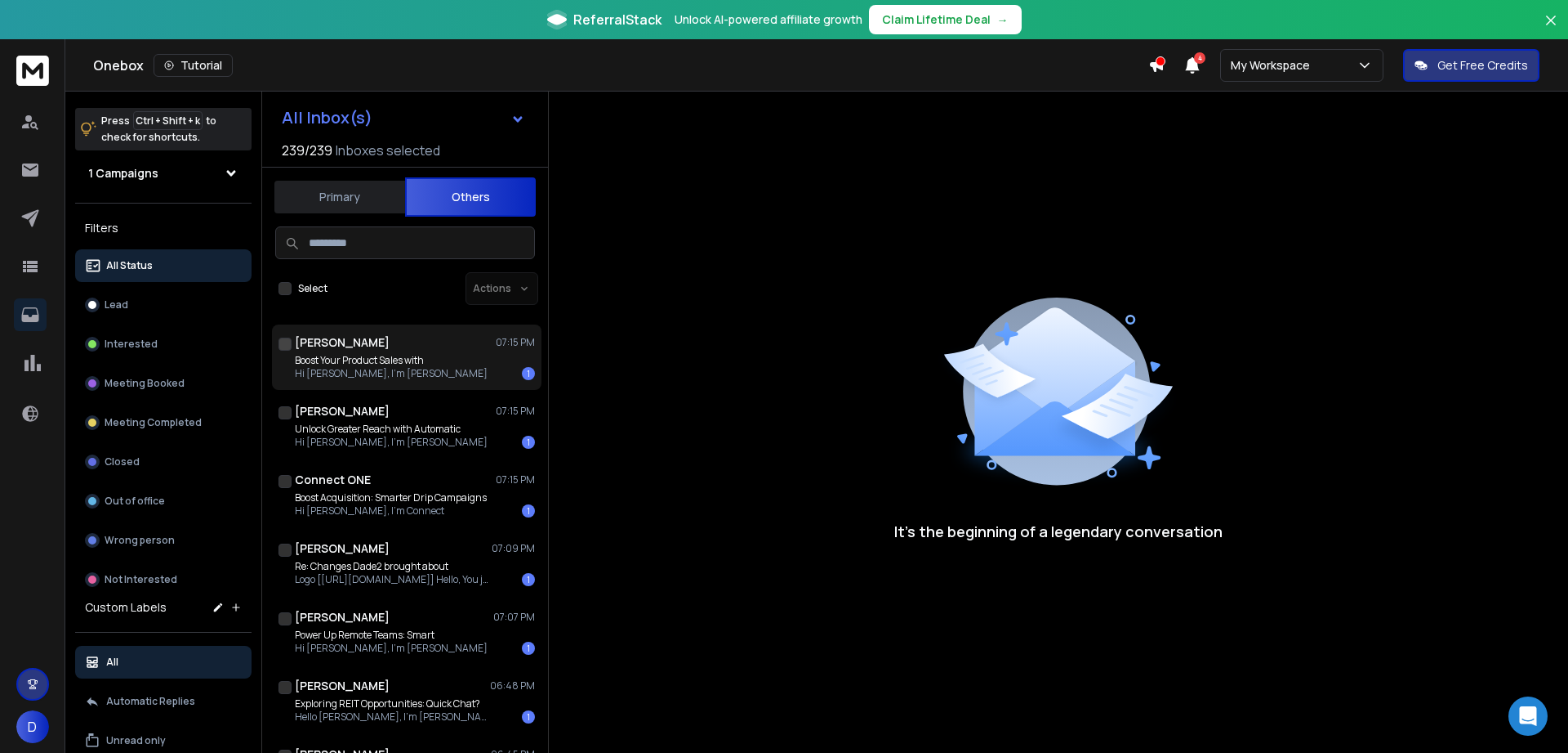
click at [406, 347] on div "[PERSON_NAME] 07:15 PM" at bounding box center [415, 342] width 240 height 16
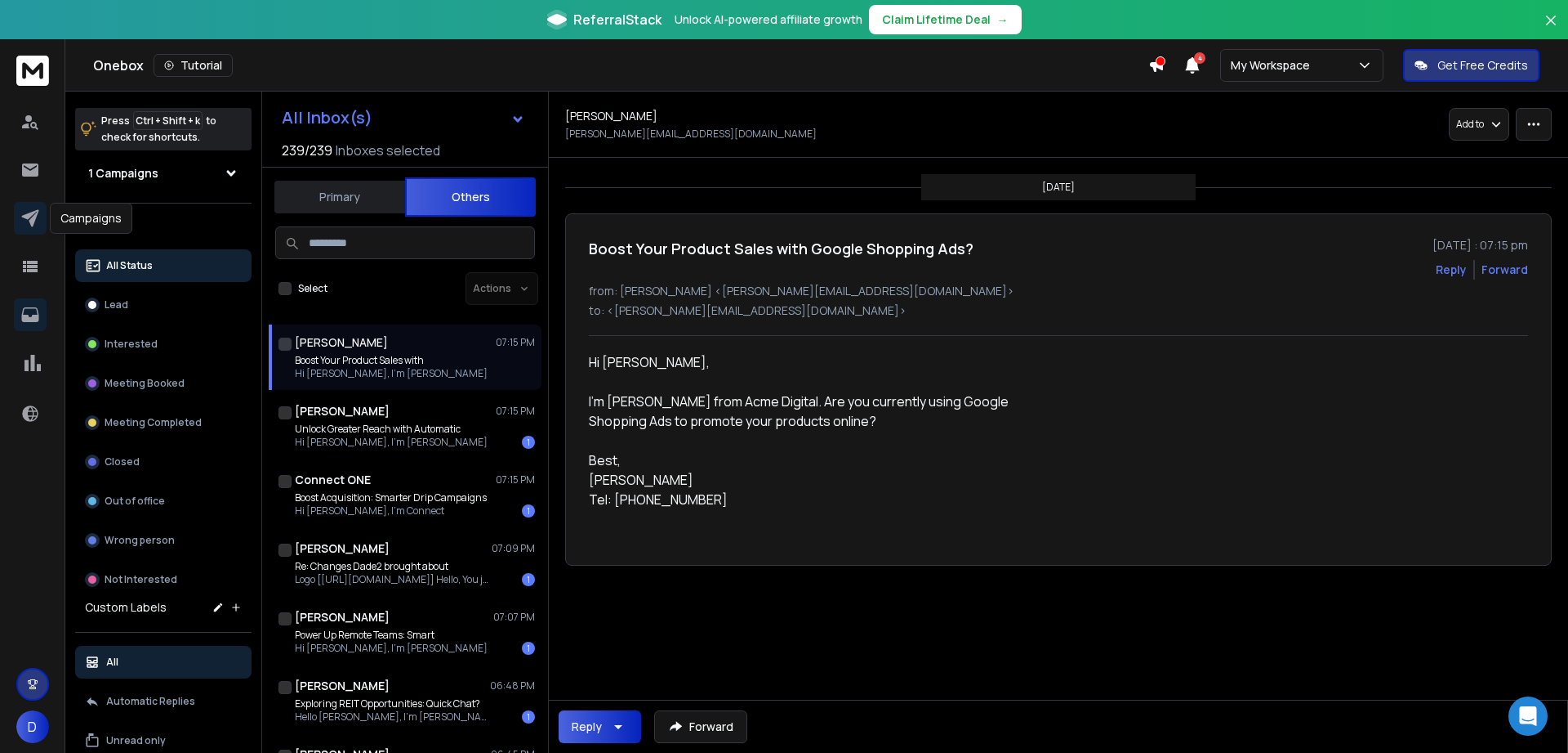
click at [27, 213] on icon at bounding box center [30, 218] width 20 height 20
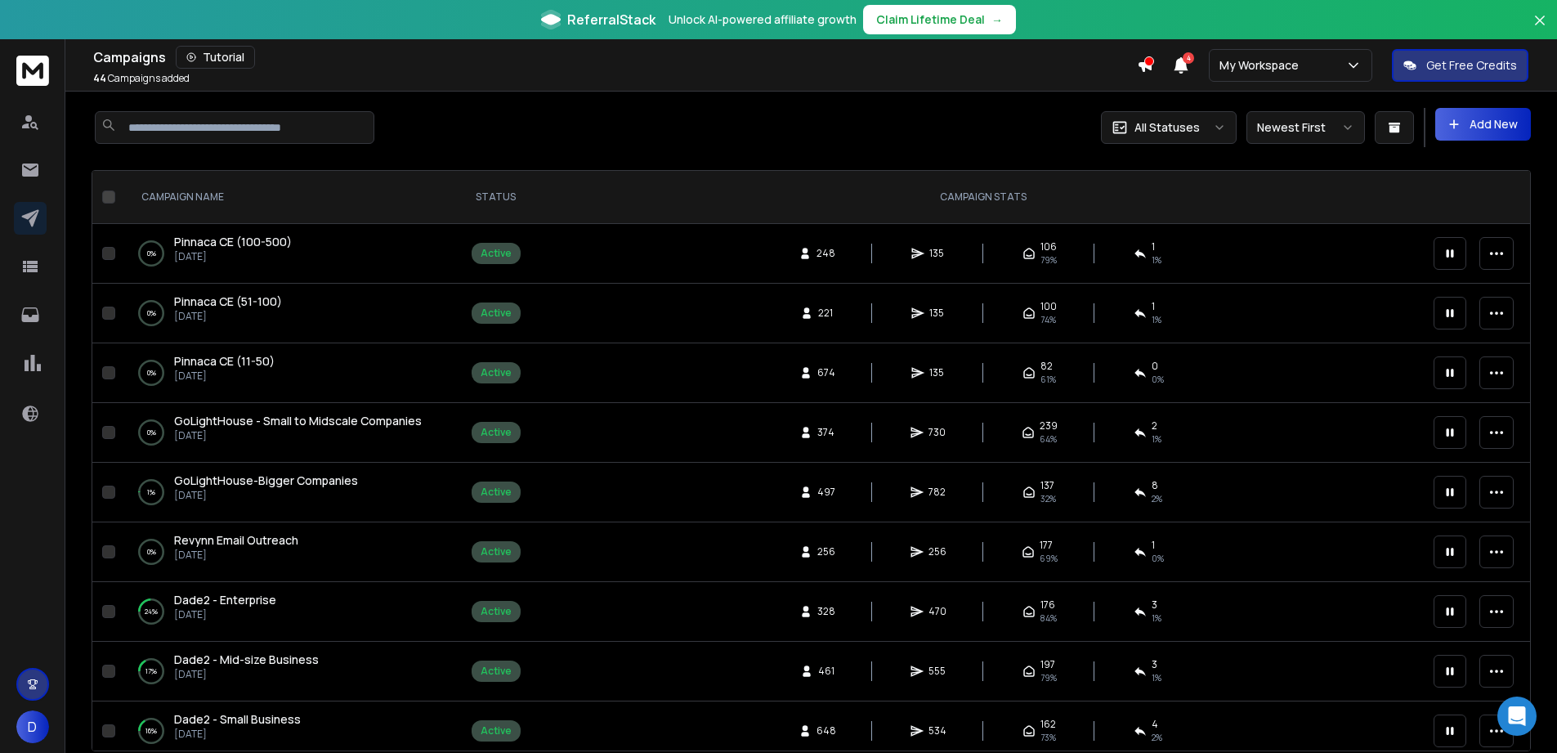
drag, startPoint x: 212, startPoint y: 748, endPoint x: 211, endPoint y: 757, distance: 9.1
click at [211, 752] on html "ReferralStack Unlock AI-powered affiliate growth Lifetime Deals available! Clai…" at bounding box center [778, 494] width 1557 height 989
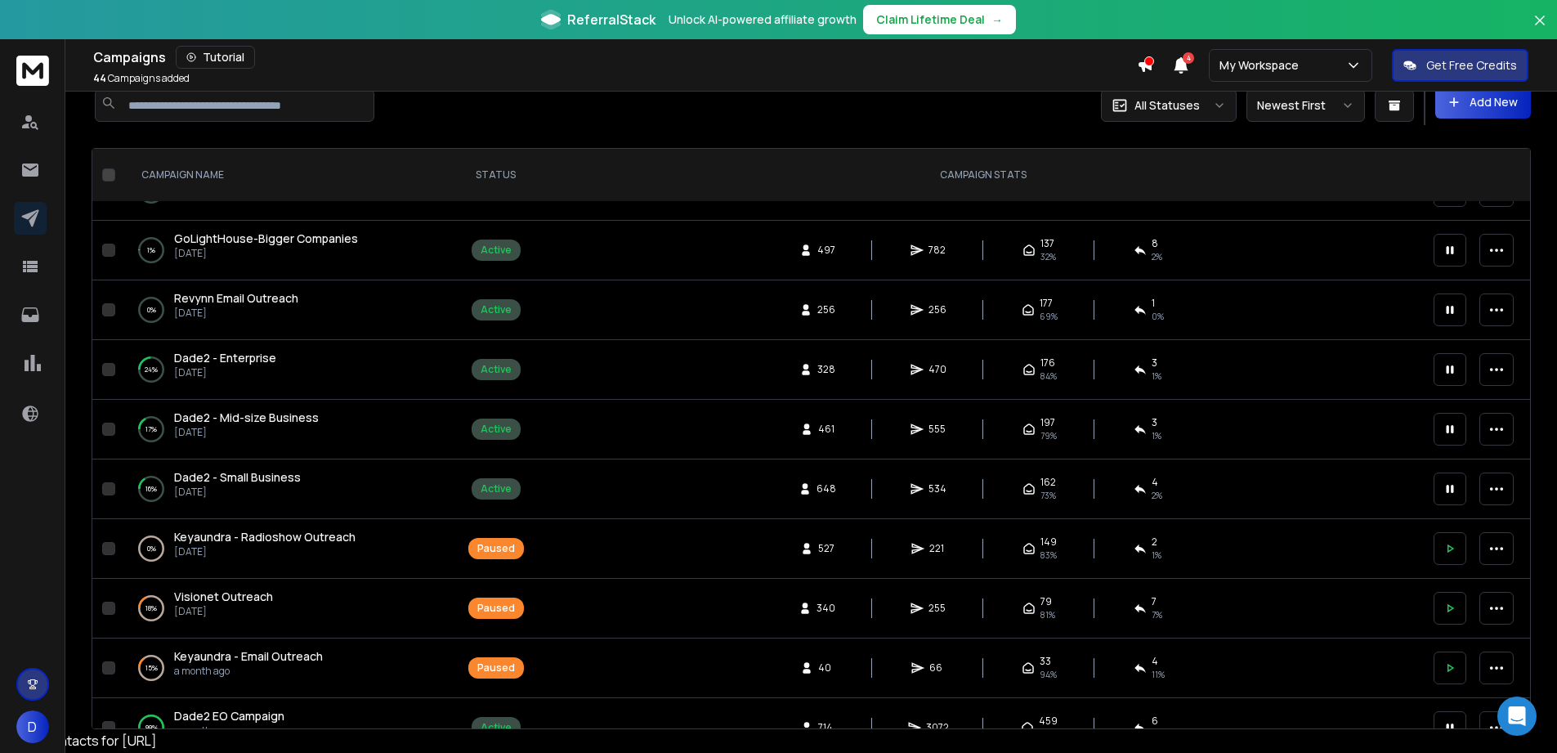
scroll to position [327, 0]
